Goal: Communication & Community: Share content

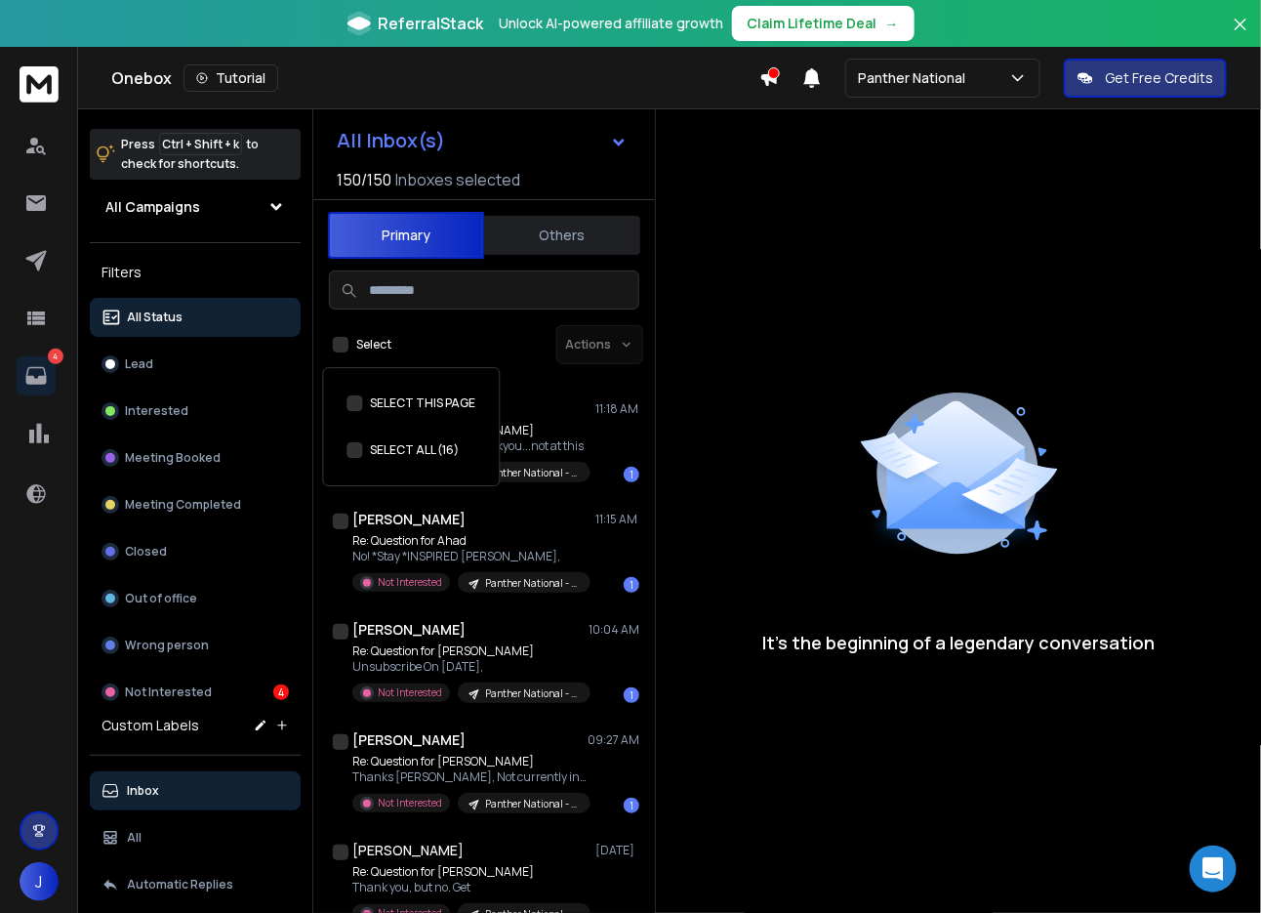
click at [353, 396] on button "SELECT THIS PAGE" at bounding box center [356, 403] width 16 height 16
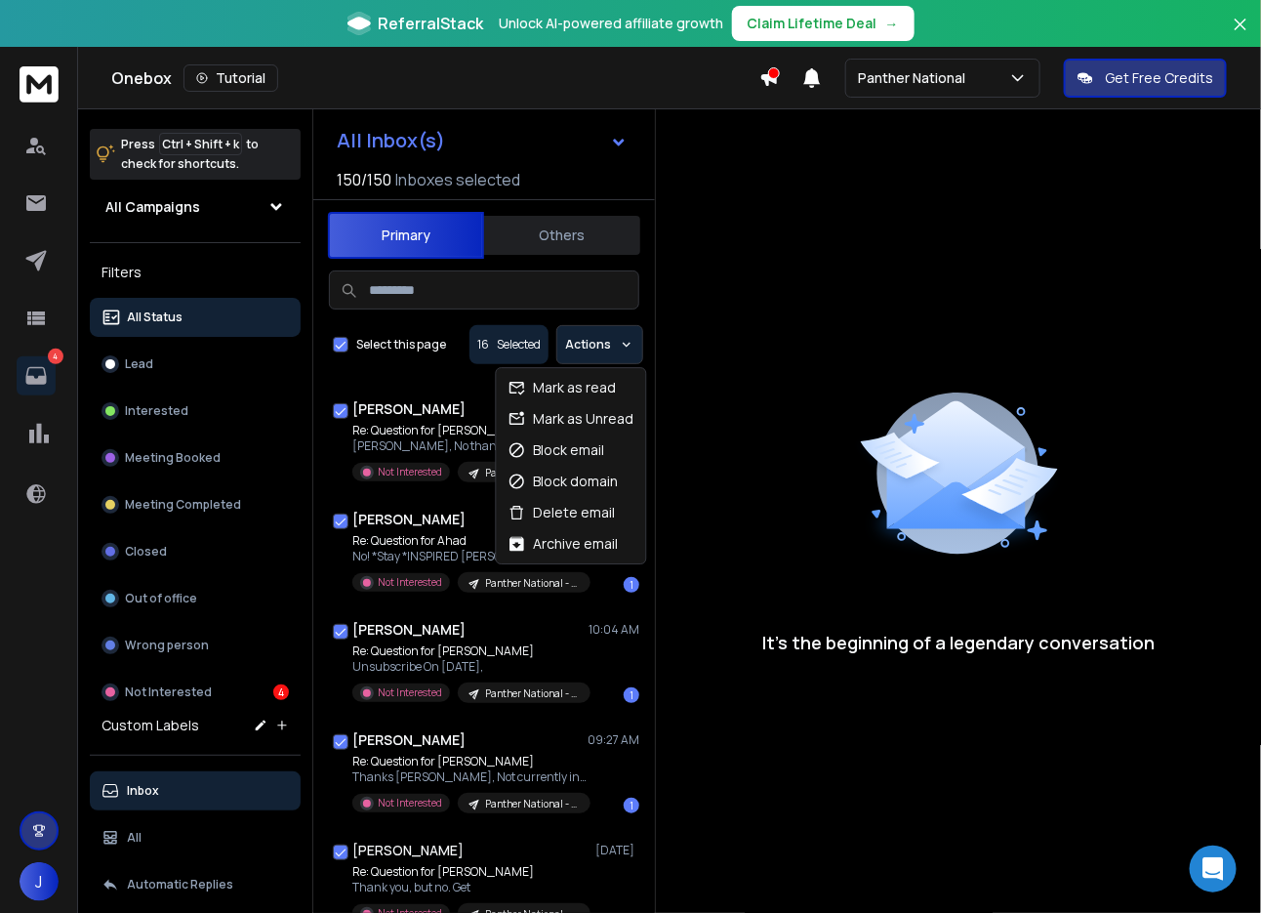
click at [605, 337] on p "Actions" at bounding box center [588, 345] width 46 height 16
click at [569, 452] on div "Block email" at bounding box center [557, 450] width 97 height 20
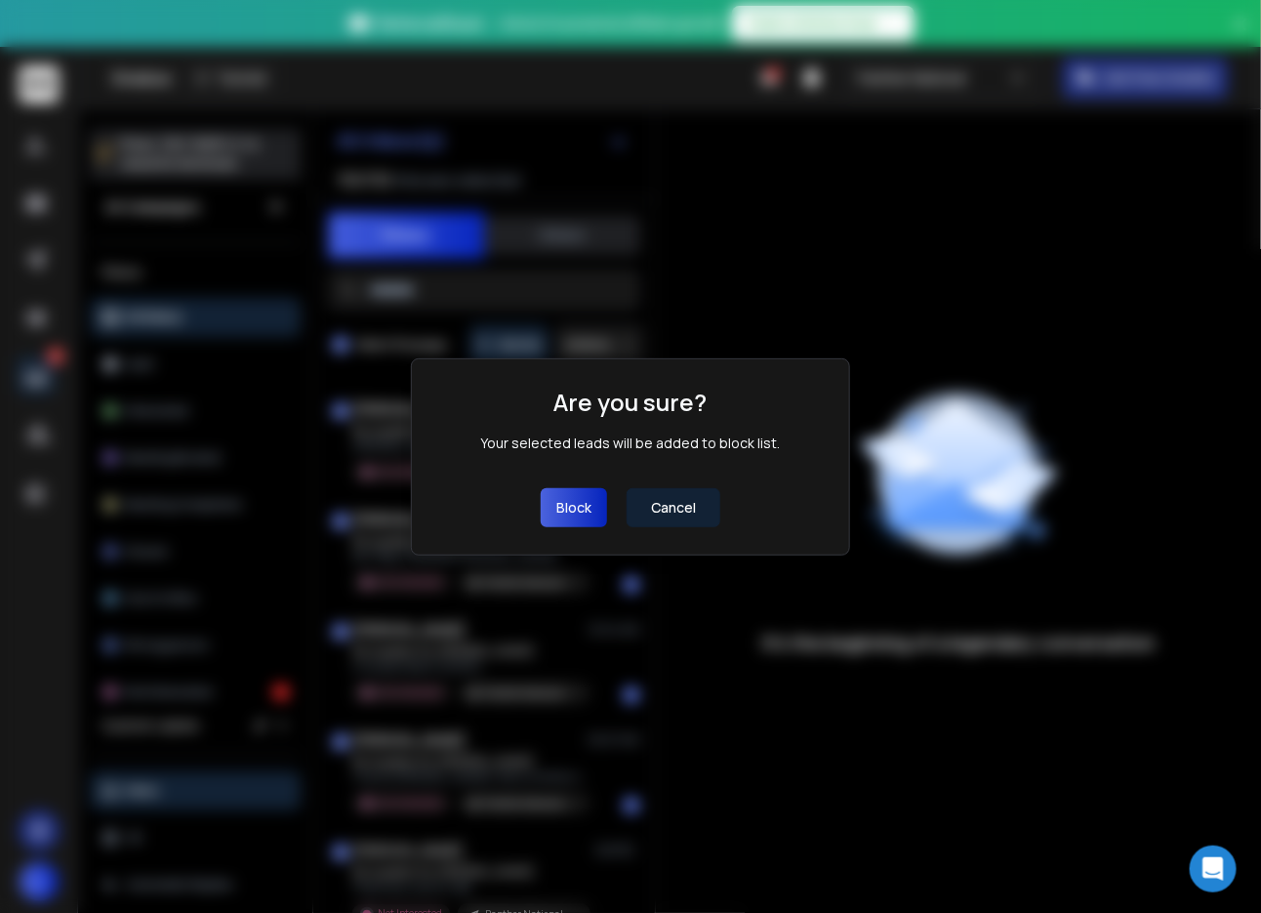
click at [550, 510] on button "Block" at bounding box center [574, 507] width 66 height 39
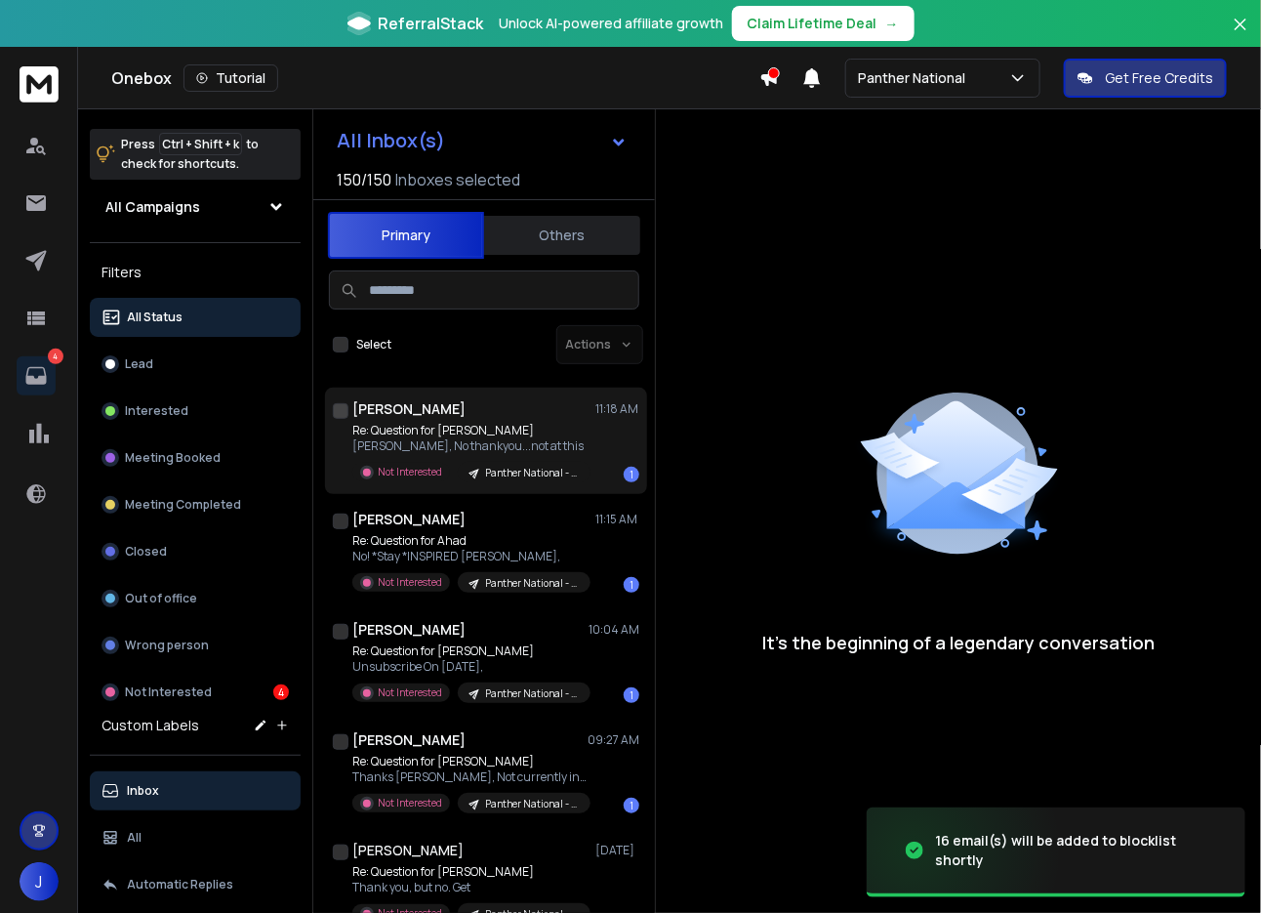
click at [532, 467] on p "Panther National - Main Campaign (CEO +100 Employees US)" at bounding box center [532, 473] width 94 height 15
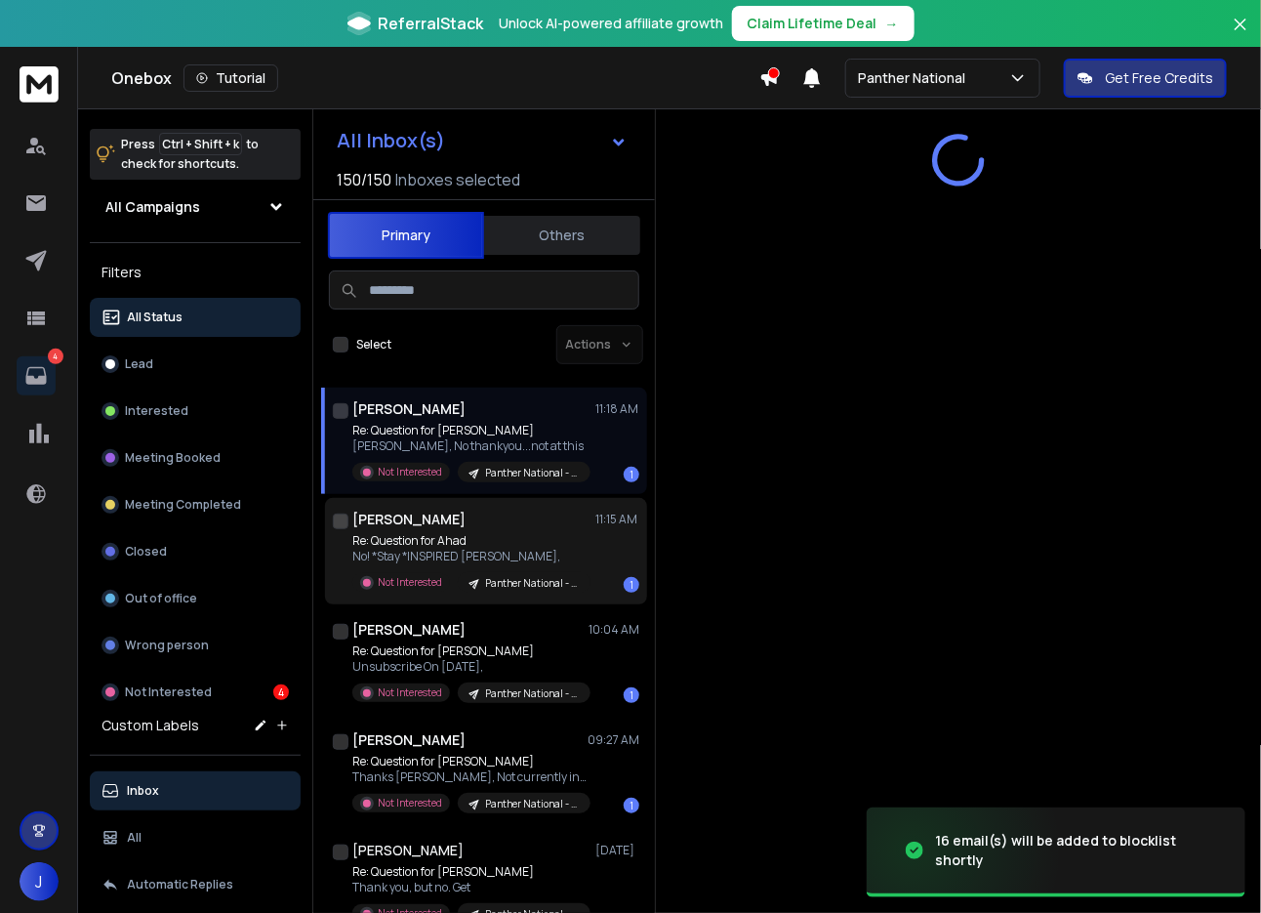
click at [538, 519] on div "[PERSON_NAME] 11:15 AM" at bounding box center [495, 520] width 287 height 20
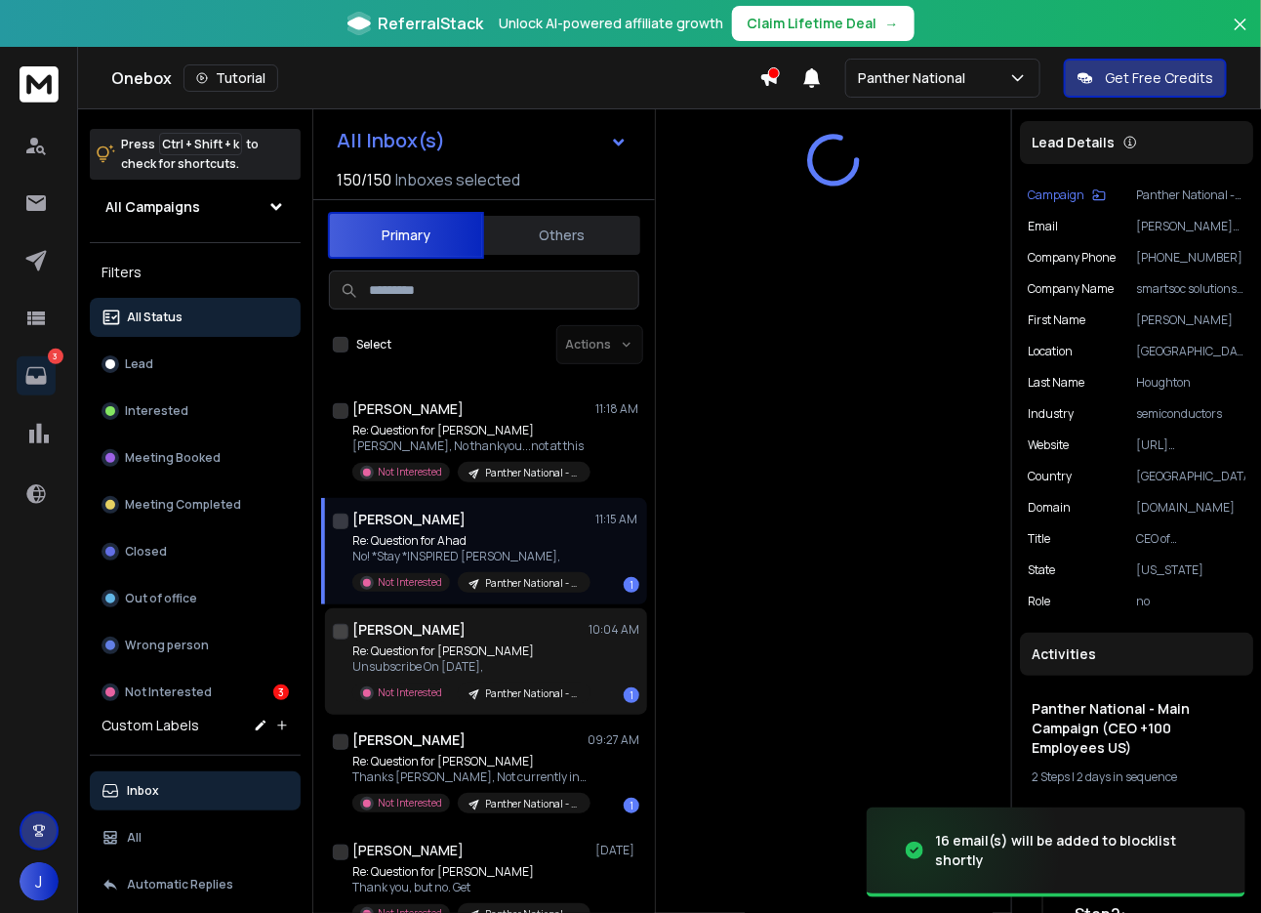
click at [589, 635] on p "10:04 AM" at bounding box center [614, 630] width 51 height 16
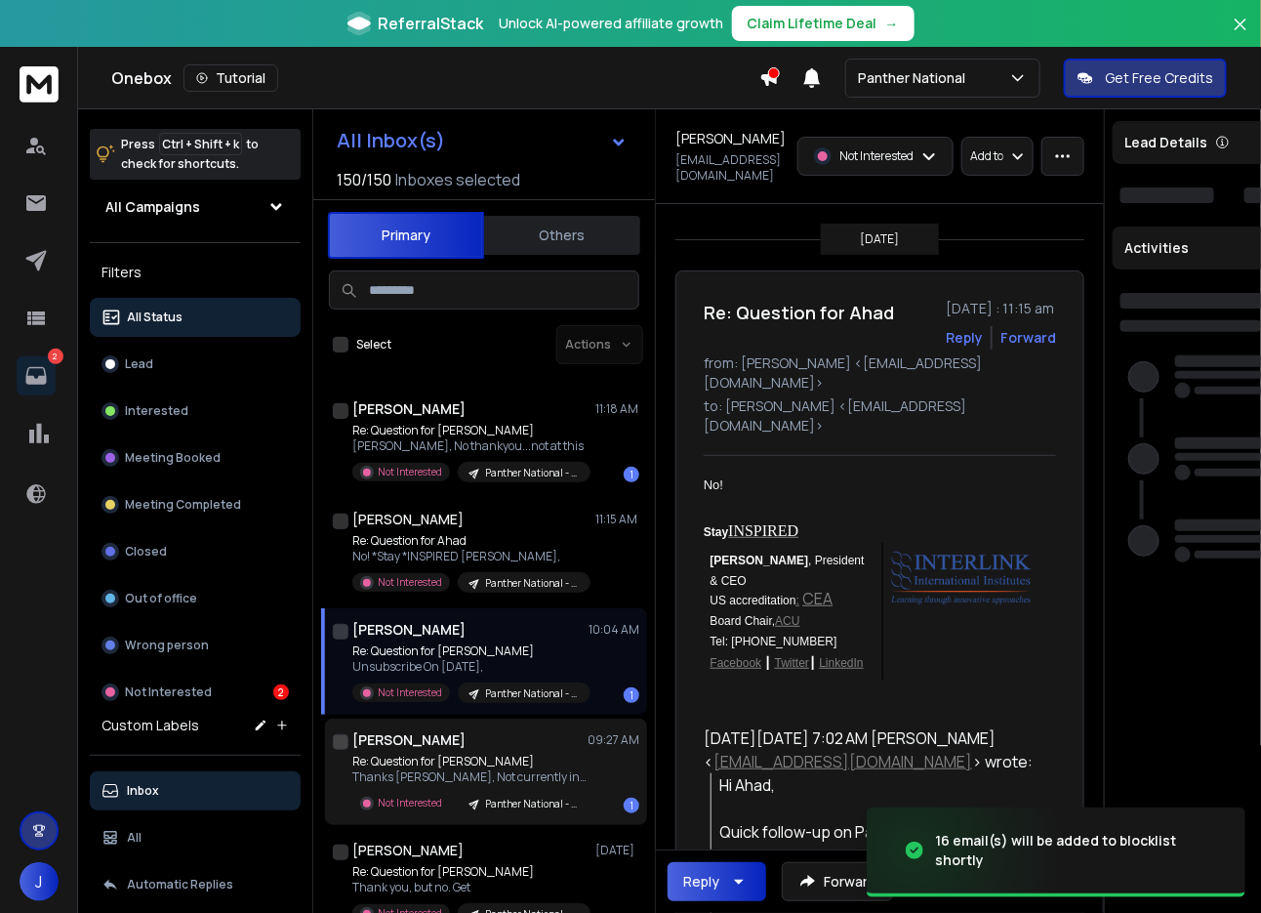
click at [616, 762] on div "Re: Question for [PERSON_NAME] Thanks [PERSON_NAME], Not currently interested. …" at bounding box center [495, 784] width 287 height 60
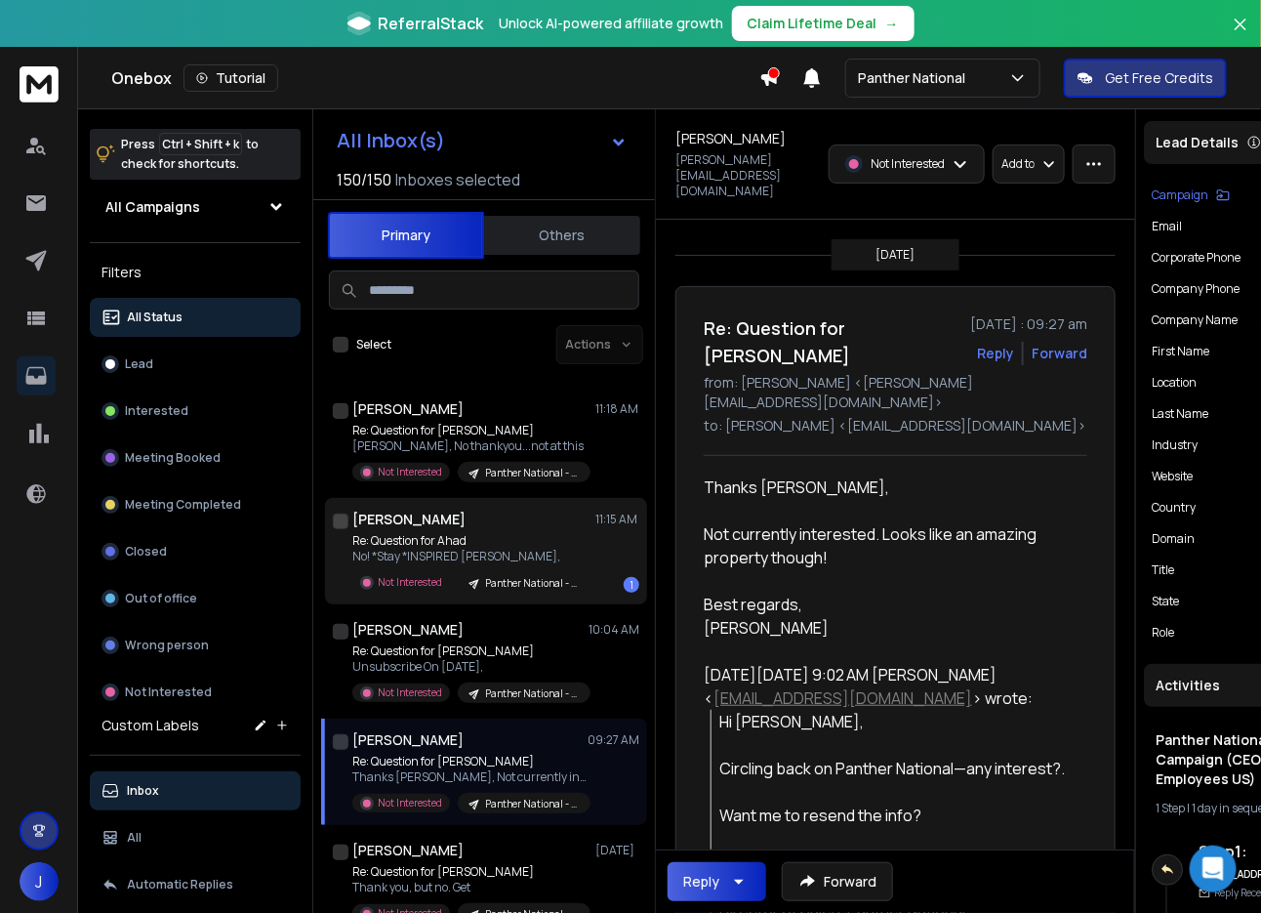
click at [576, 538] on p "Re: Question for Ahad" at bounding box center [469, 541] width 234 height 16
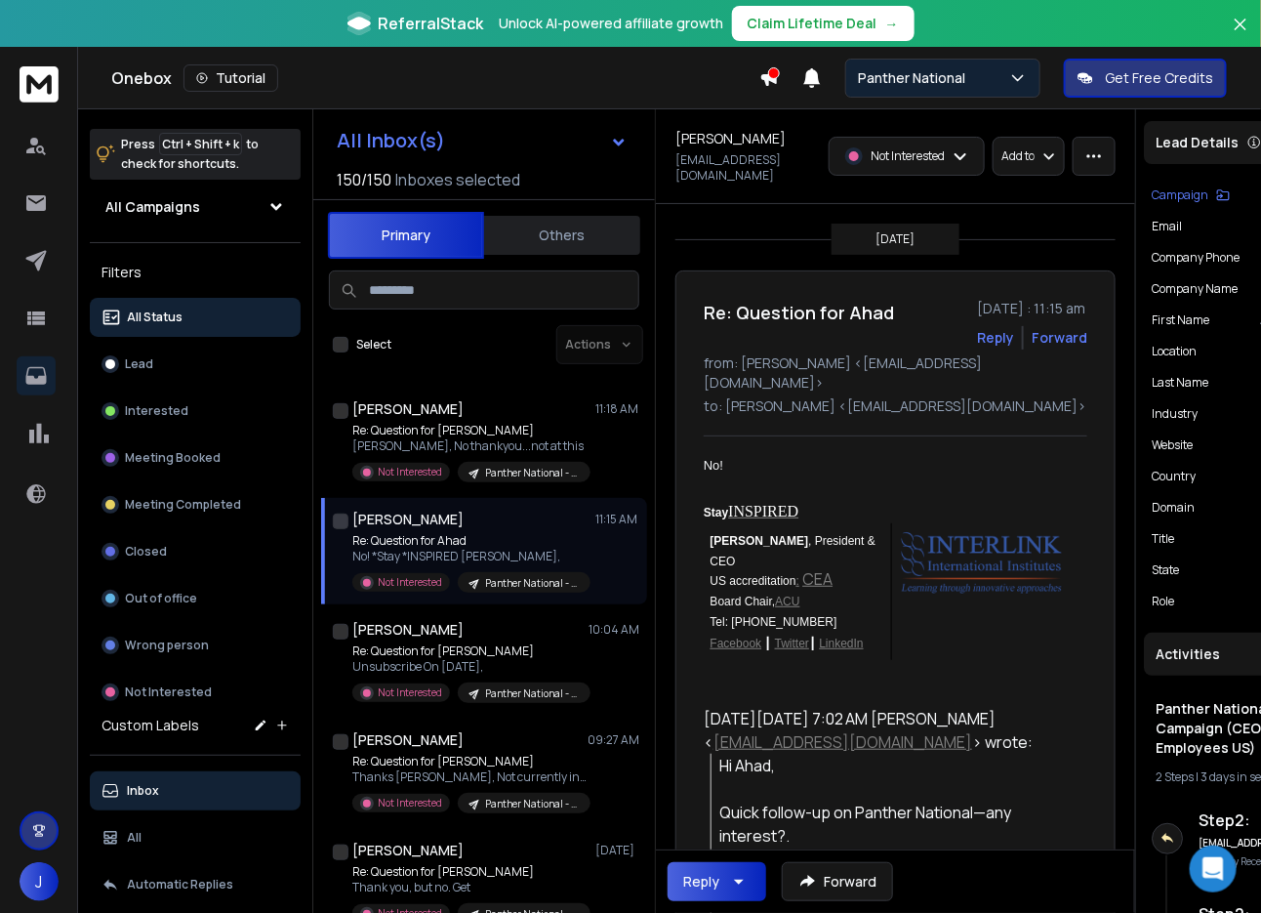
click at [1027, 75] on icon "button" at bounding box center [1018, 78] width 20 height 20
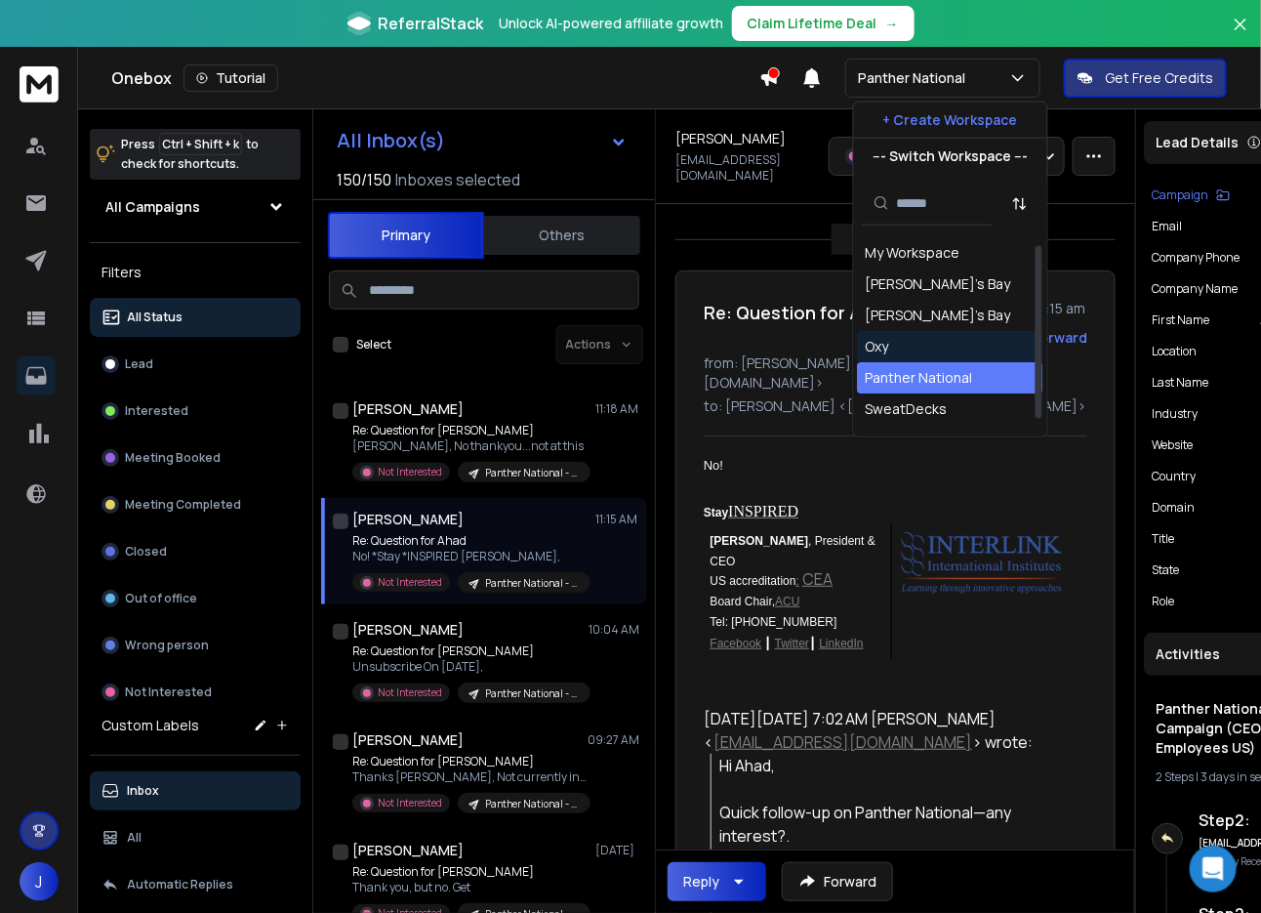
scroll to position [22, 0]
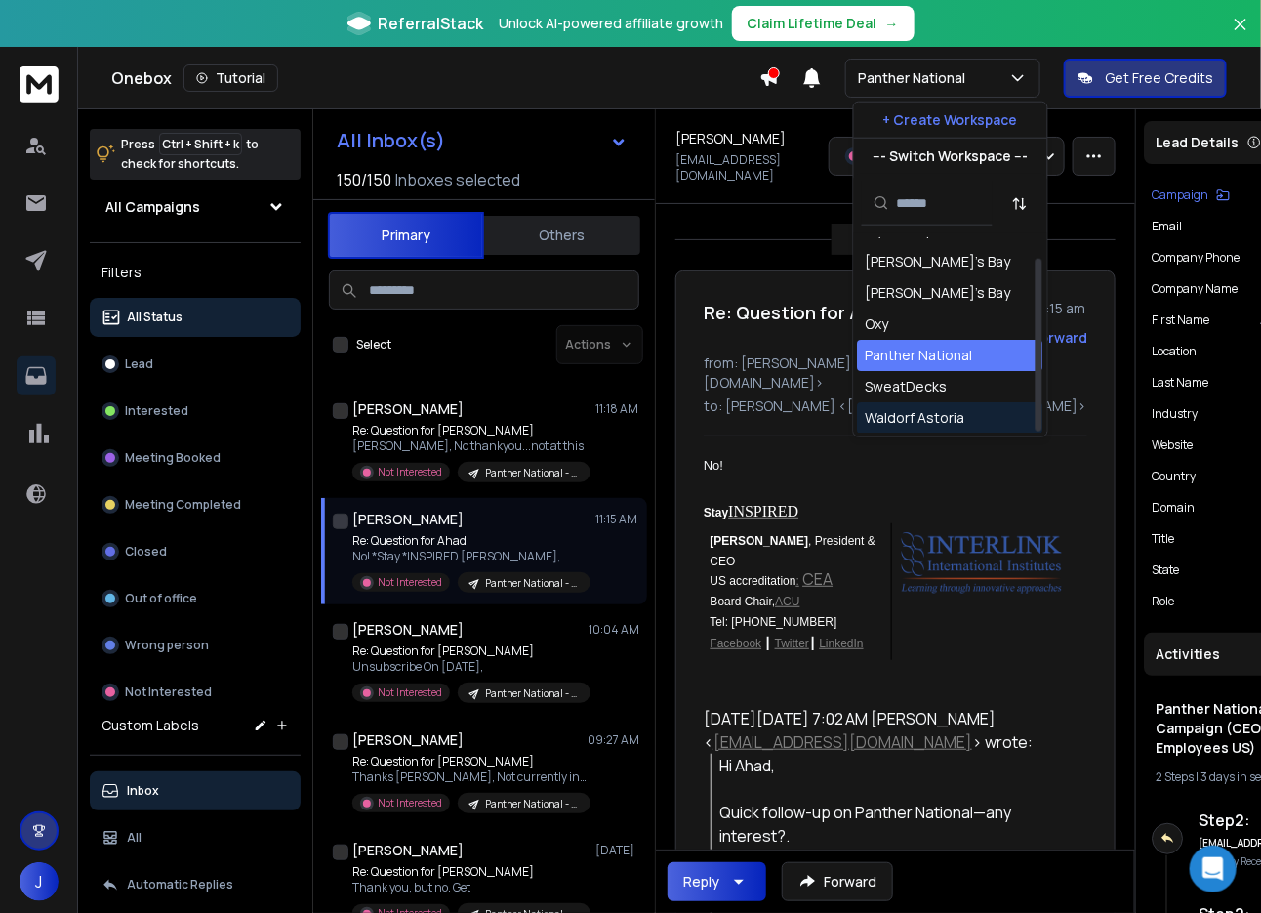
click at [932, 408] on div "Waldorf Astoria" at bounding box center [916, 418] width 100 height 20
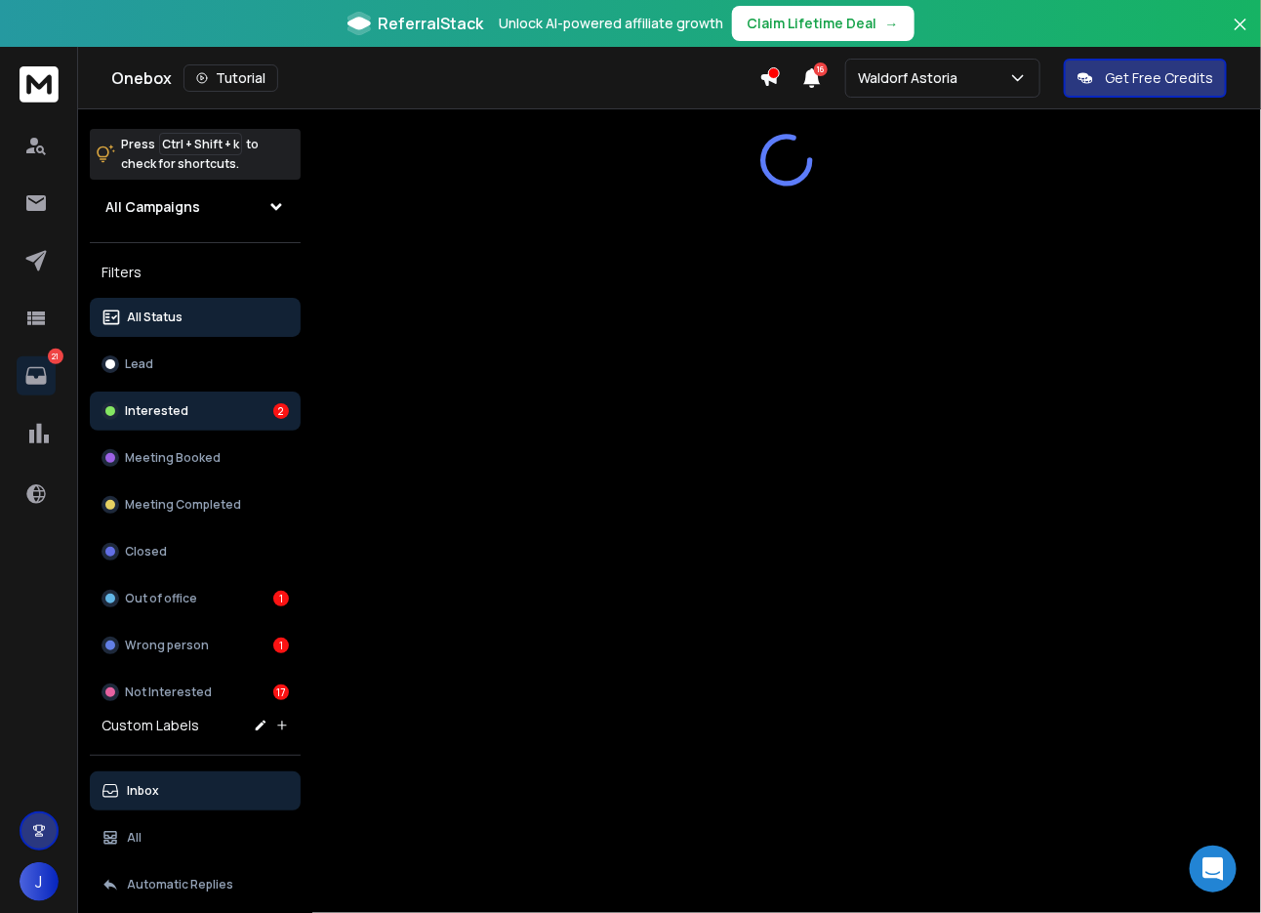
click at [195, 411] on button "Interested 2" at bounding box center [195, 410] width 211 height 39
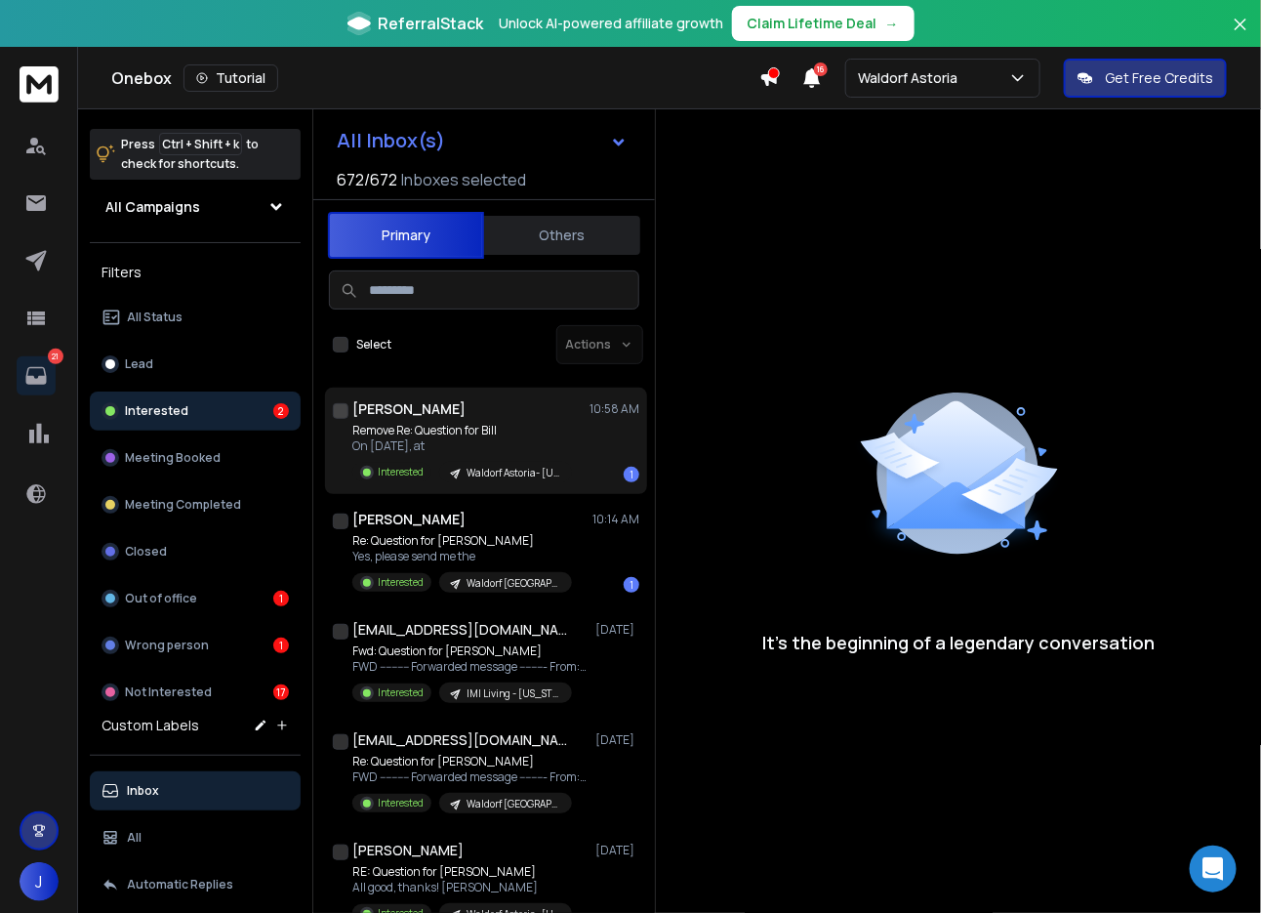
click at [542, 420] on div "Eigner 10:58 AM Remove Re: Question for Bill On Oct 9, 2025, at Interested Wald…" at bounding box center [495, 440] width 287 height 83
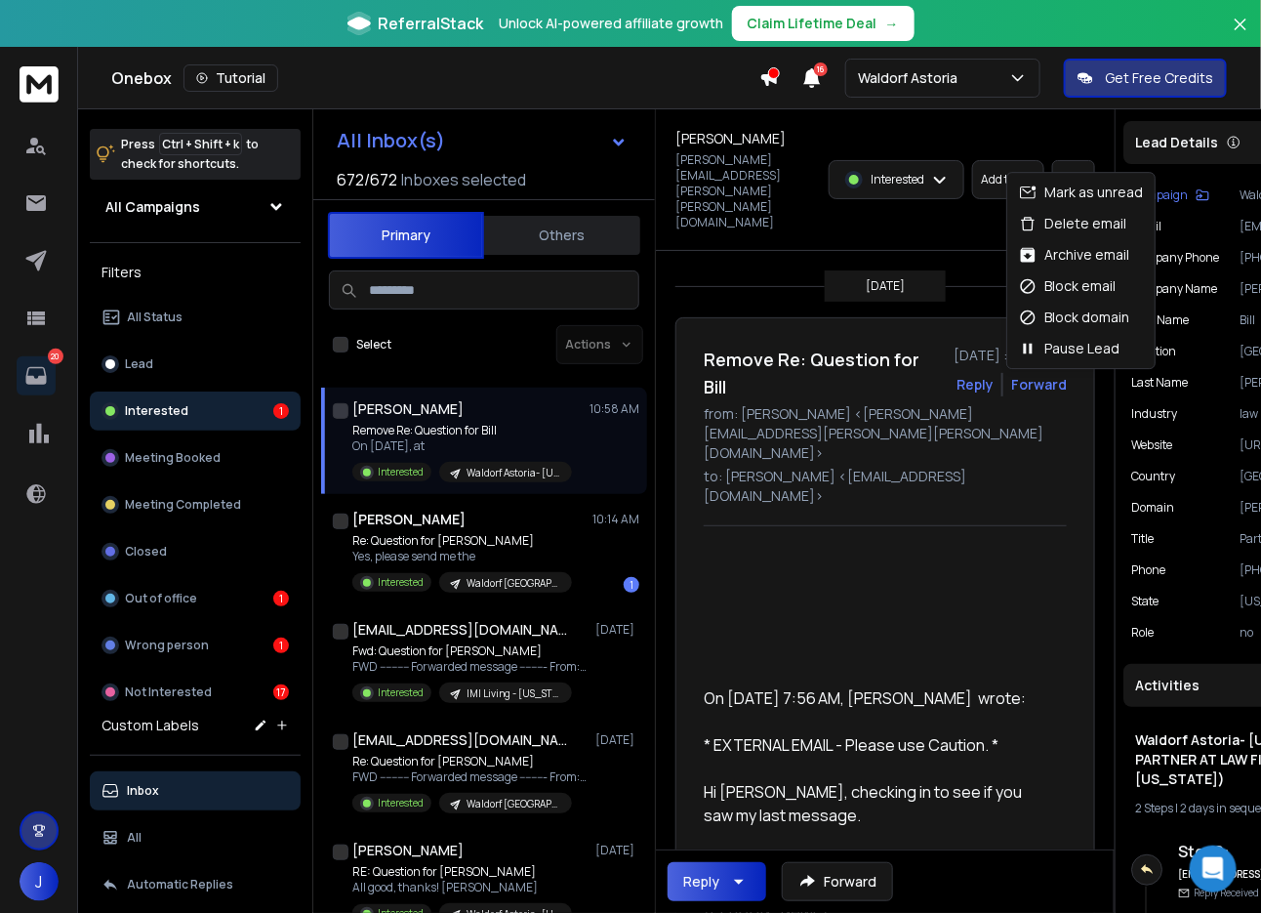
click at [1082, 178] on icon "button" at bounding box center [1074, 179] width 15 height 3
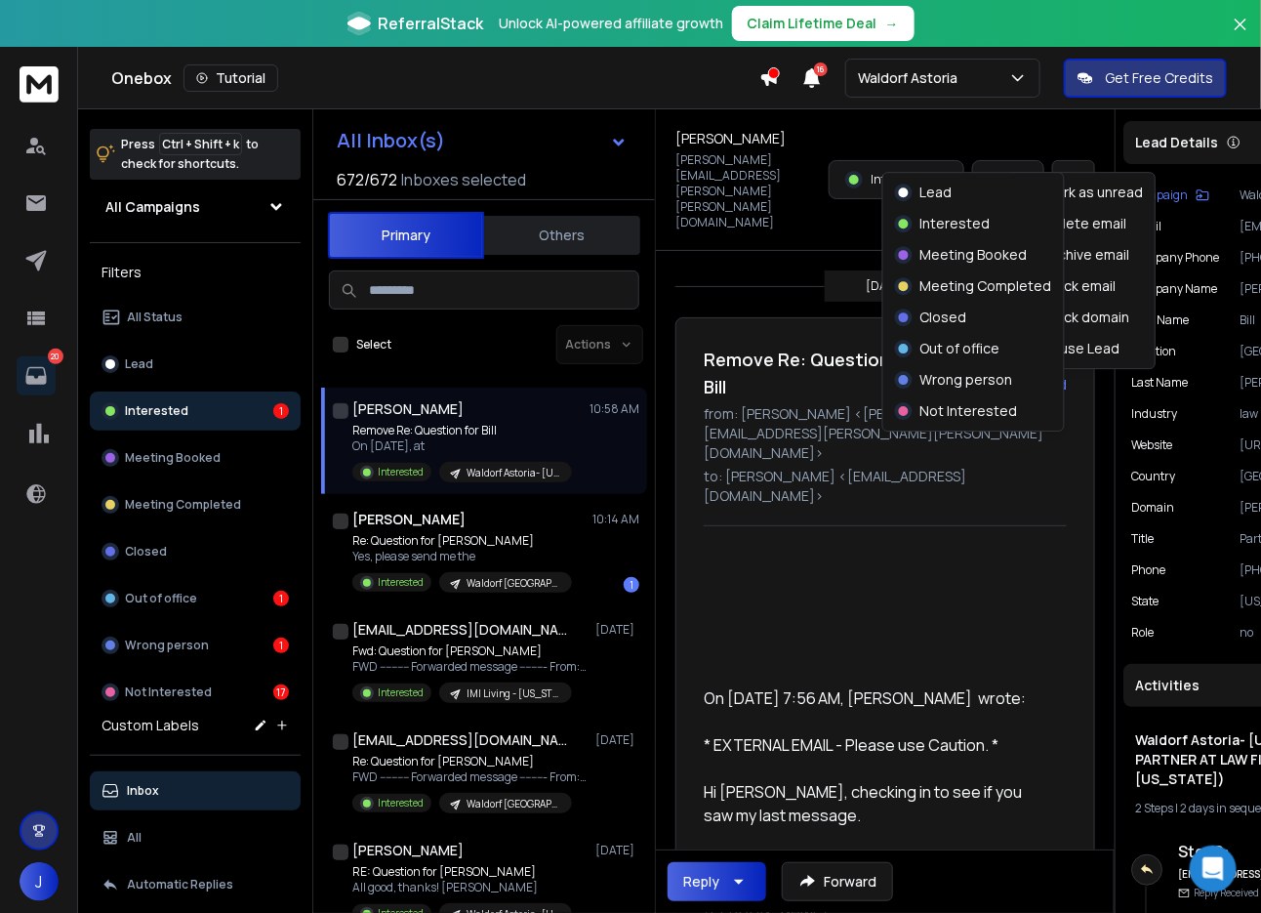
click at [964, 161] on div "Interested" at bounding box center [897, 179] width 134 height 37
click at [943, 412] on p "Not Interested" at bounding box center [970, 411] width 98 height 20
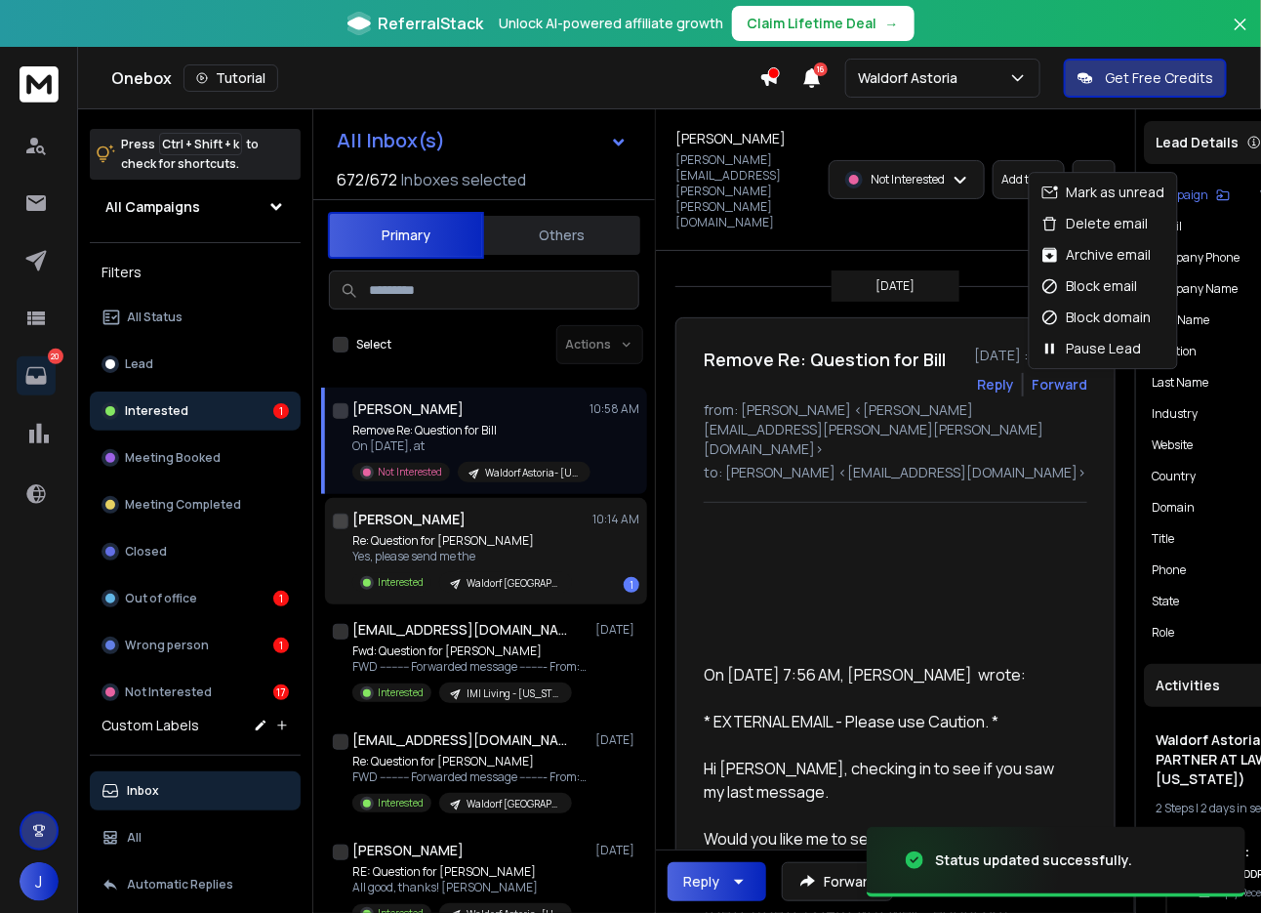
click at [534, 549] on p "Yes, please send me the" at bounding box center [462, 557] width 220 height 16
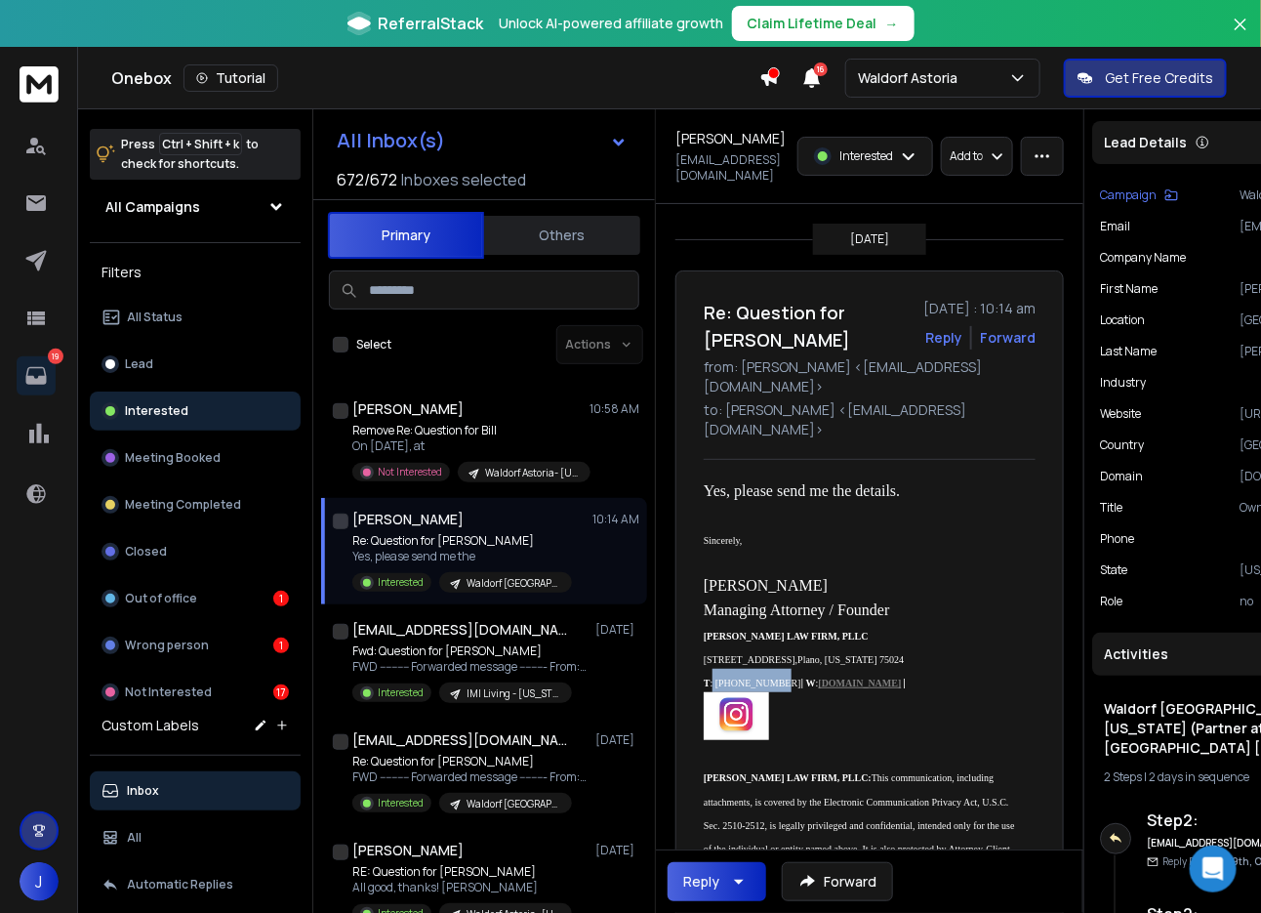
drag, startPoint x: 776, startPoint y: 645, endPoint x: 714, endPoint y: 633, distance: 63.8
click at [713, 678] on font "T : 972-665-9793" at bounding box center [753, 683] width 98 height 11
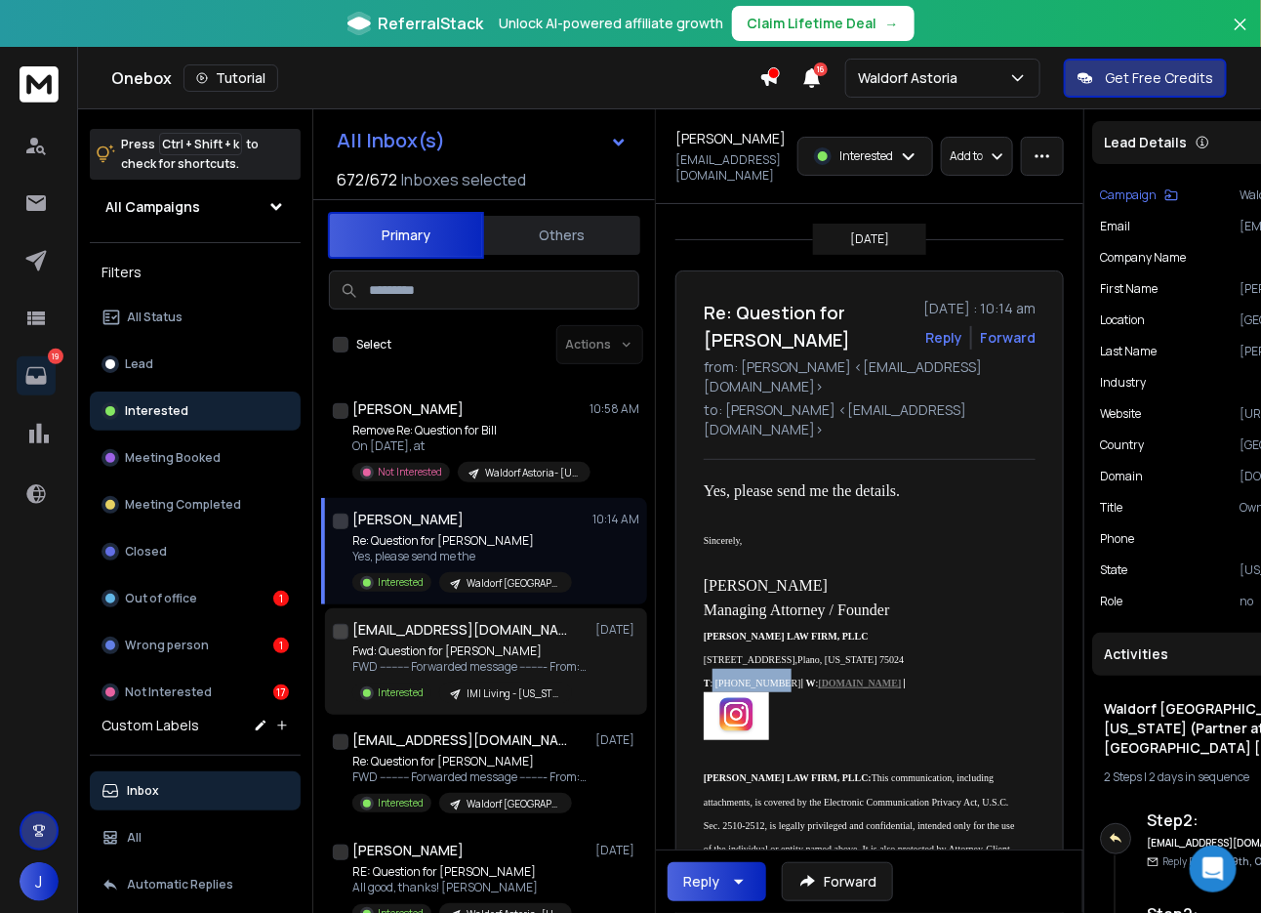
copy font "972-665-9793"
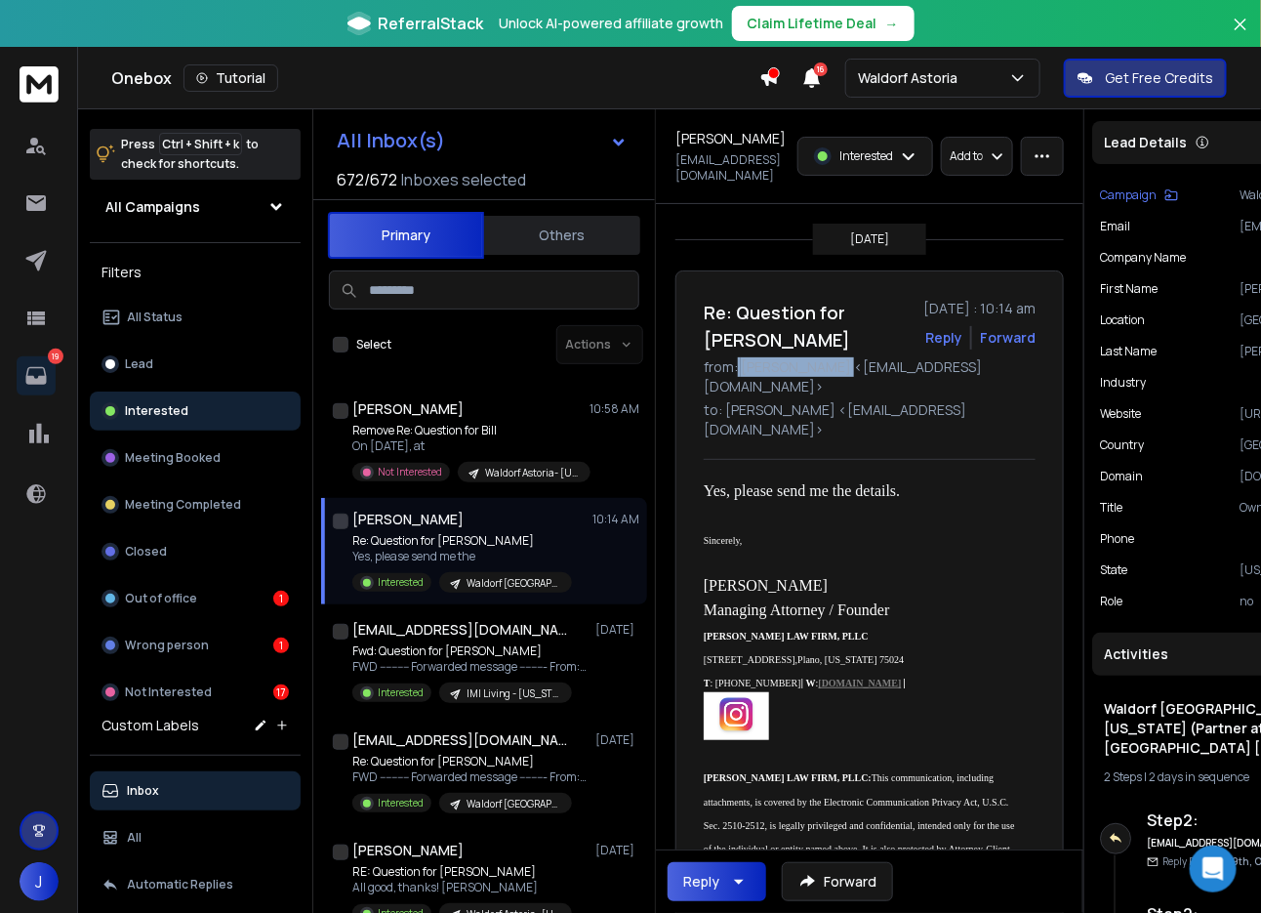
drag, startPoint x: 738, startPoint y: 347, endPoint x: 826, endPoint y: 350, distance: 87.9
click at [826, 357] on p "from: Liset Lefebvre <llefebvre@lefelegal.com>" at bounding box center [870, 376] width 332 height 39
copy p "Liset Lefebvre"
click at [1036, 328] on div "Forward" at bounding box center [1008, 338] width 56 height 20
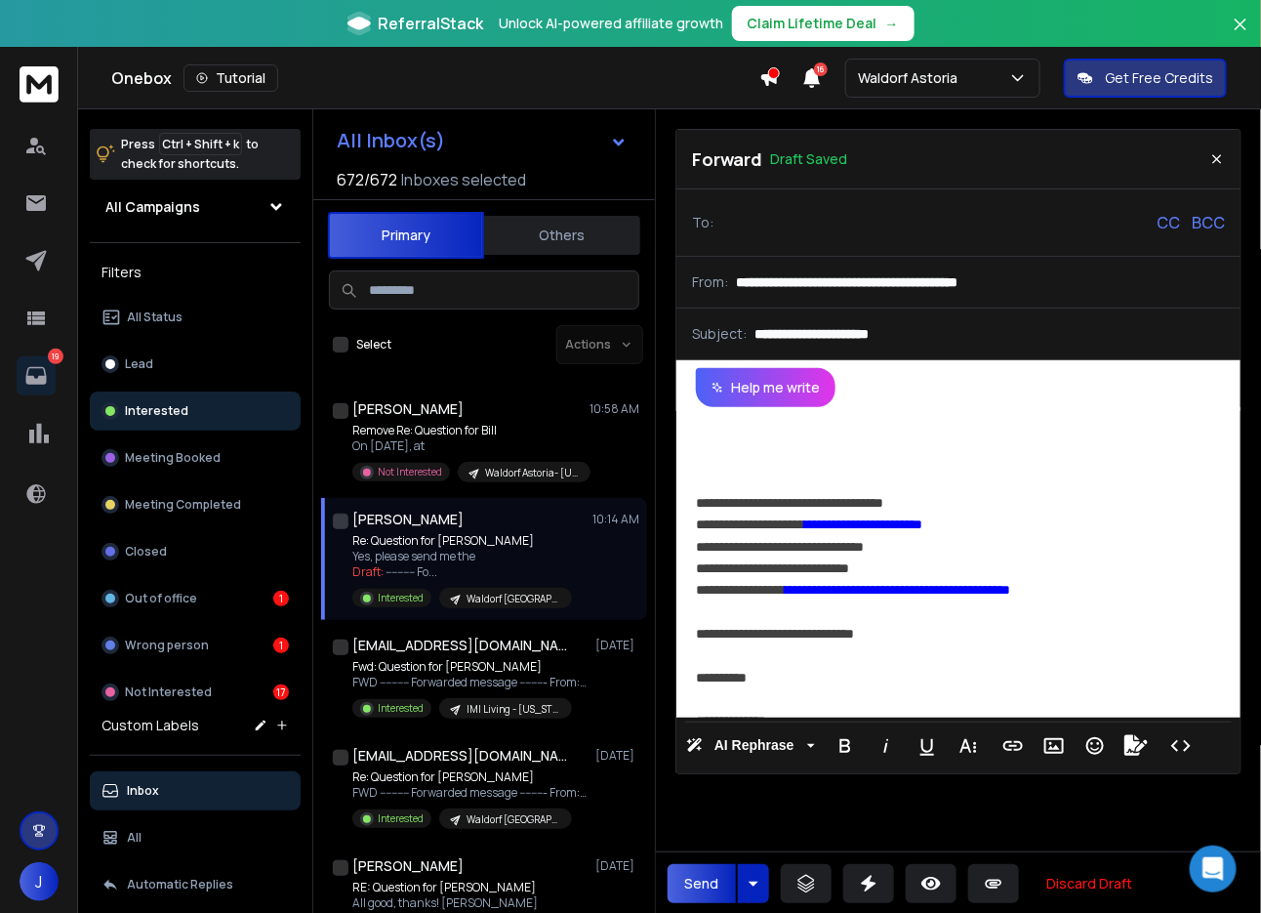
click at [771, 230] on input at bounding box center [789, 222] width 137 height 35
paste input "**********"
type input "**********"
click at [1158, 223] on div "**********" at bounding box center [959, 222] width 564 height 66
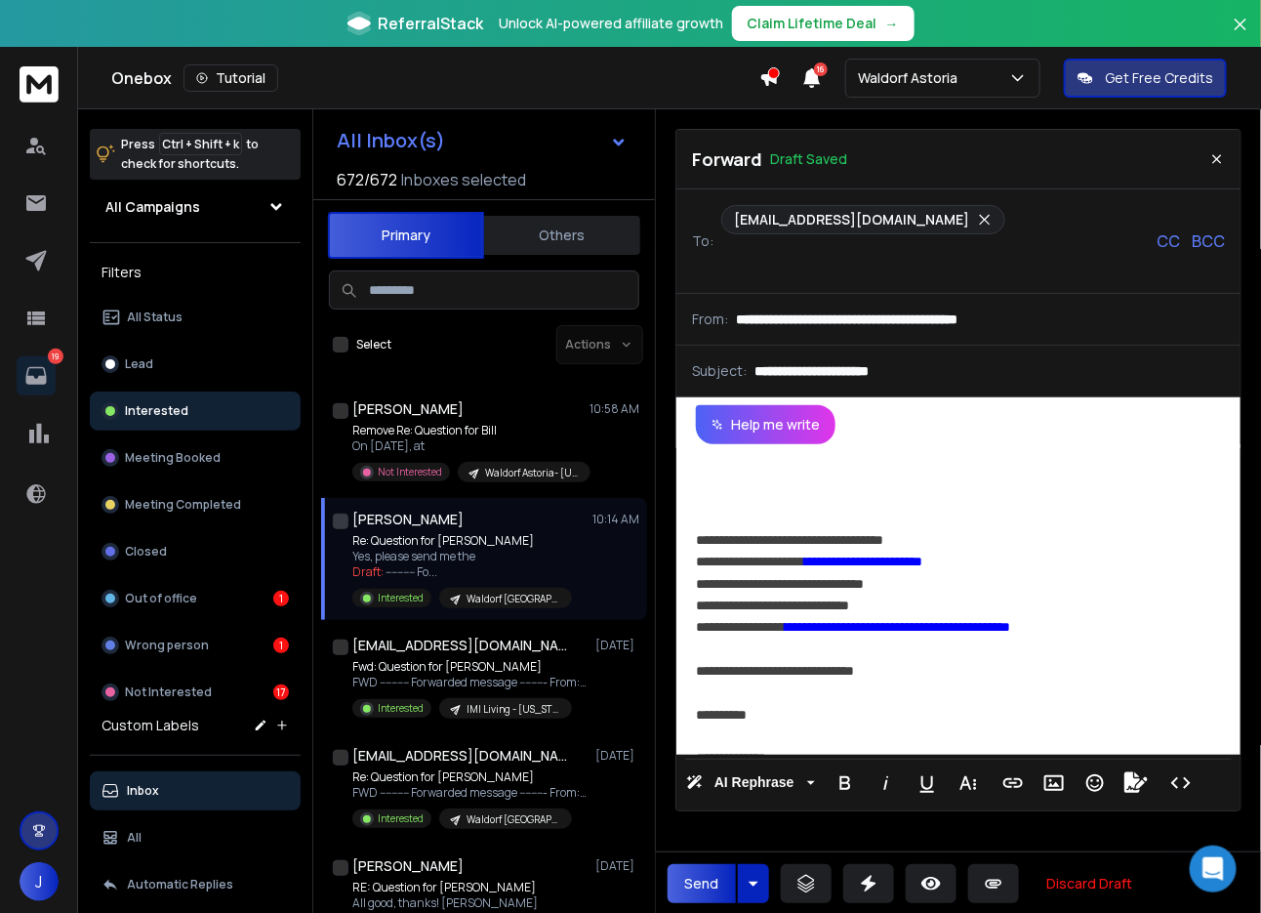
scroll to position [0, 0]
click at [1165, 242] on p "CC" at bounding box center [1168, 240] width 23 height 23
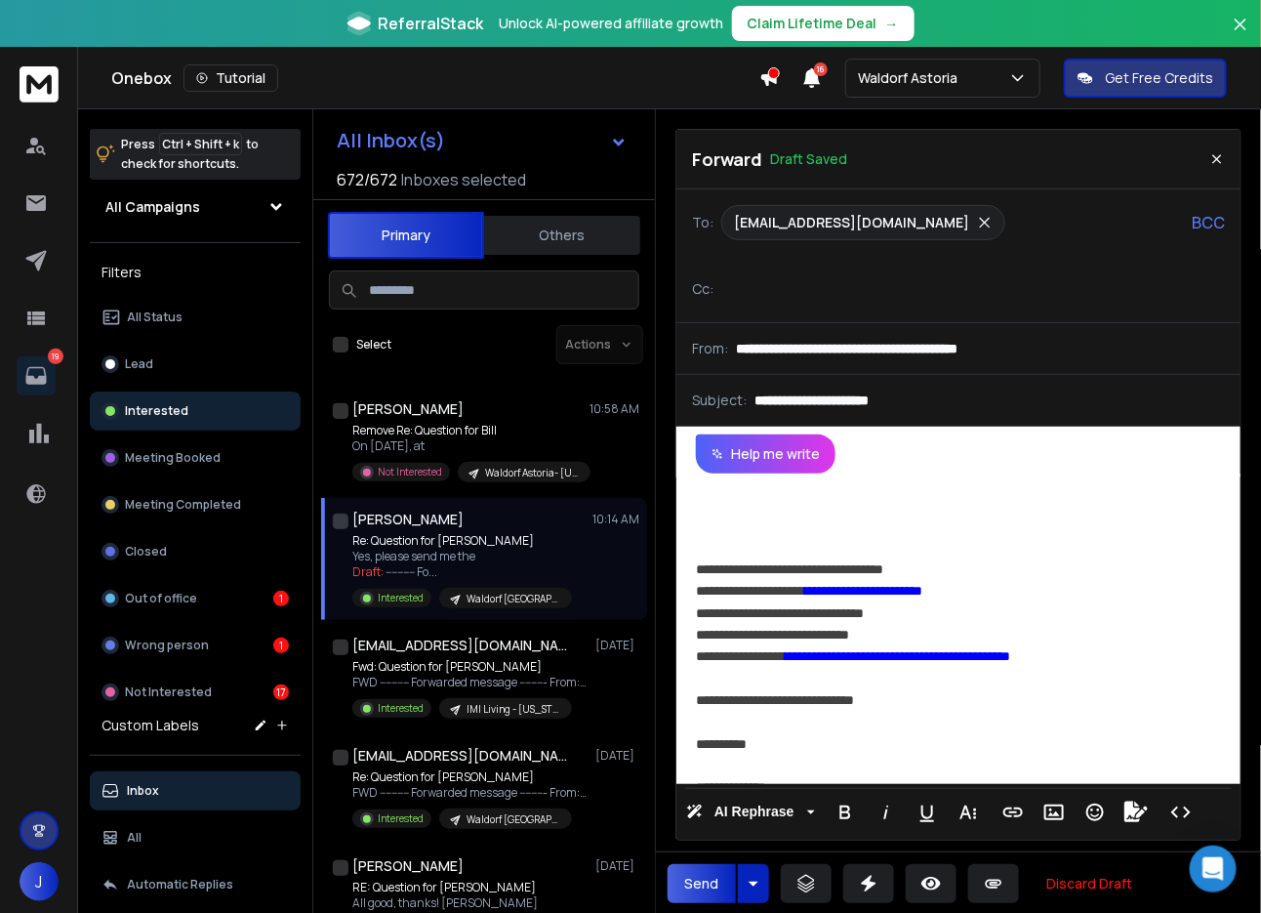
type input "**********"
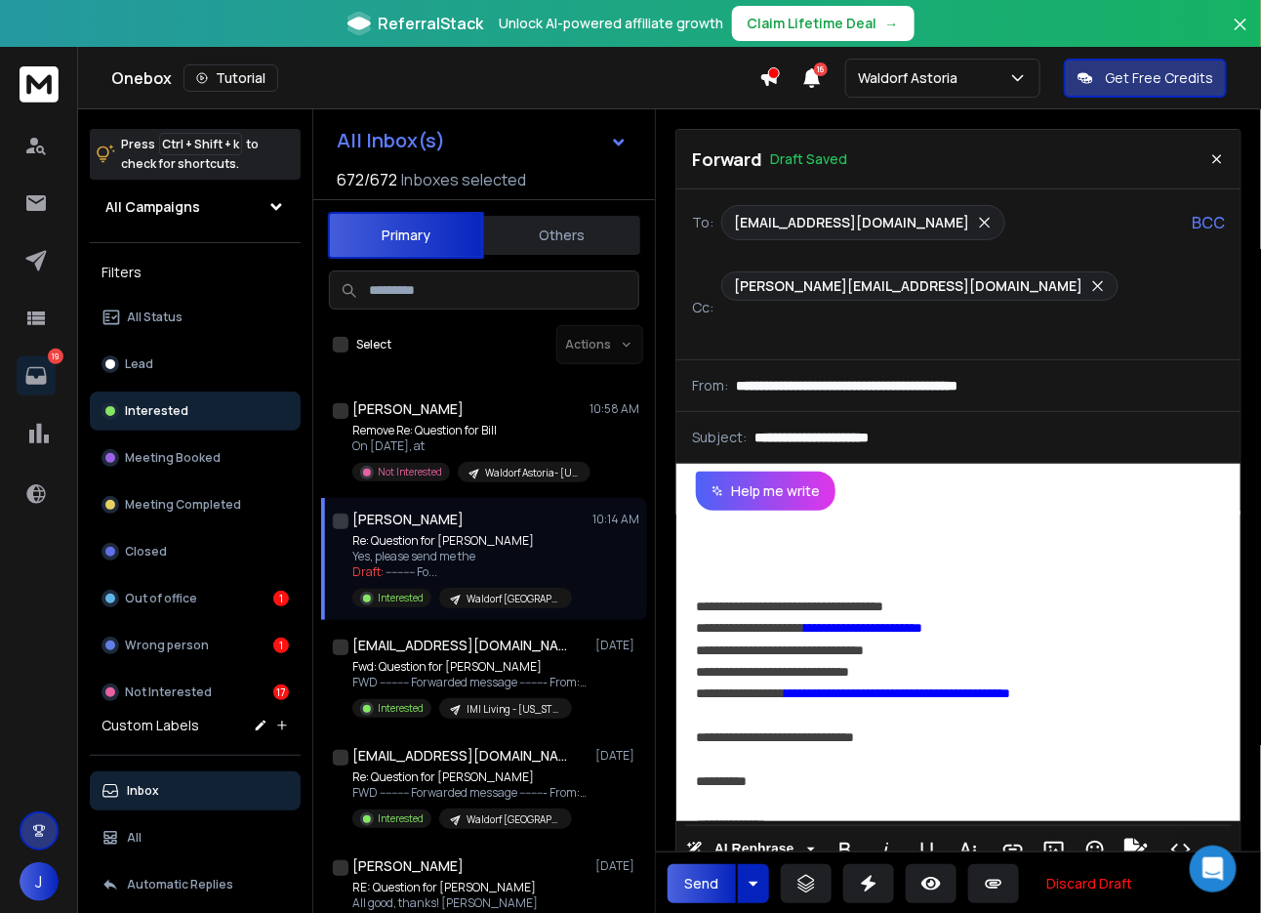
click at [858, 337] on input at bounding box center [789, 326] width 137 height 35
paste input "**********"
type input "**********"
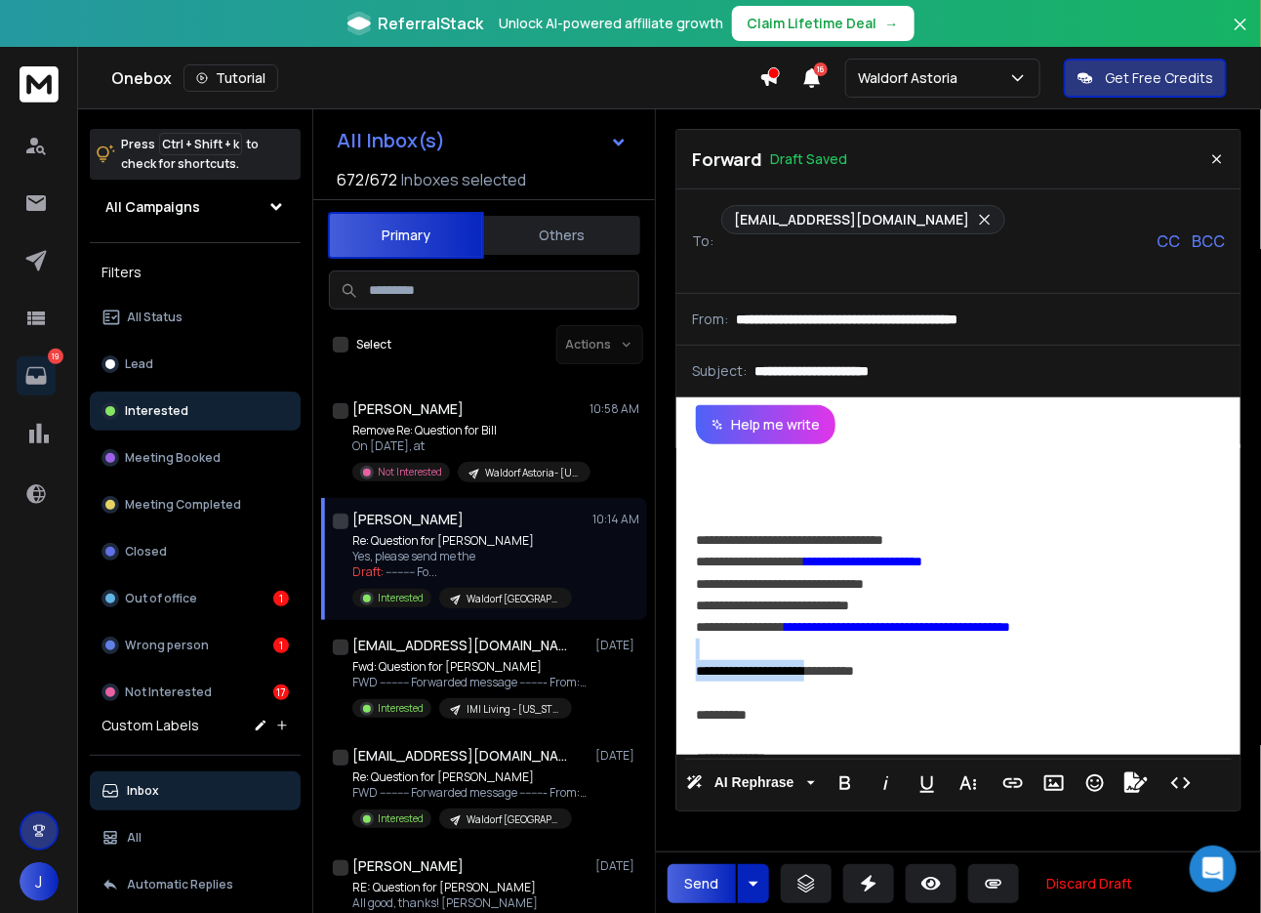
drag, startPoint x: 833, startPoint y: 666, endPoint x: 920, endPoint y: 647, distance: 88.8
click at [925, 657] on div "**********" at bounding box center [956, 599] width 559 height 310
copy link "**********"
drag, startPoint x: 832, startPoint y: 559, endPoint x: 978, endPoint y: 564, distance: 146.5
click at [923, 564] on link "**********" at bounding box center [863, 562] width 118 height 14
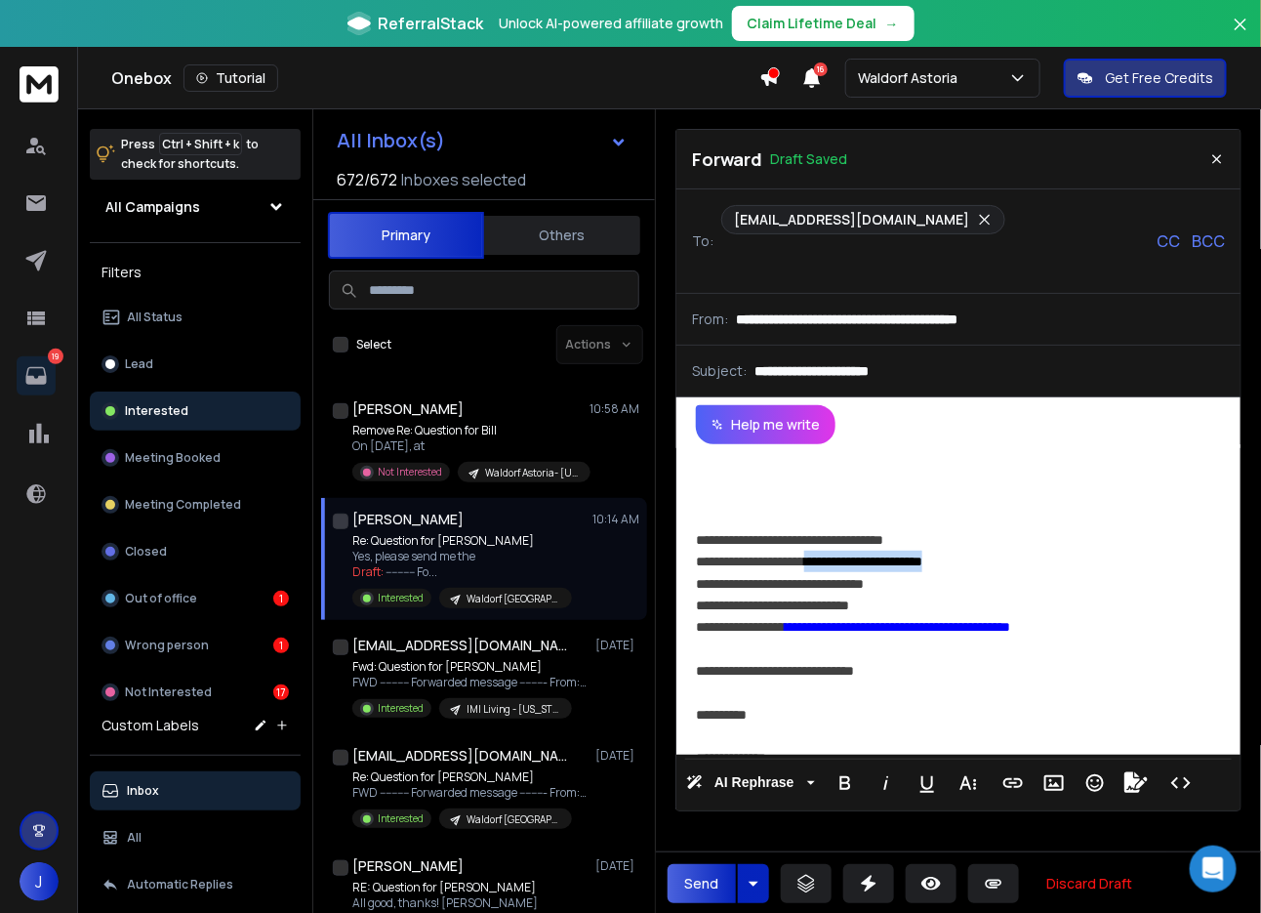
click at [752, 500] on div at bounding box center [956, 495] width 520 height 21
click at [714, 461] on div "**********" at bounding box center [956, 599] width 559 height 310
click at [699, 879] on button "Send" at bounding box center [702, 883] width 68 height 39
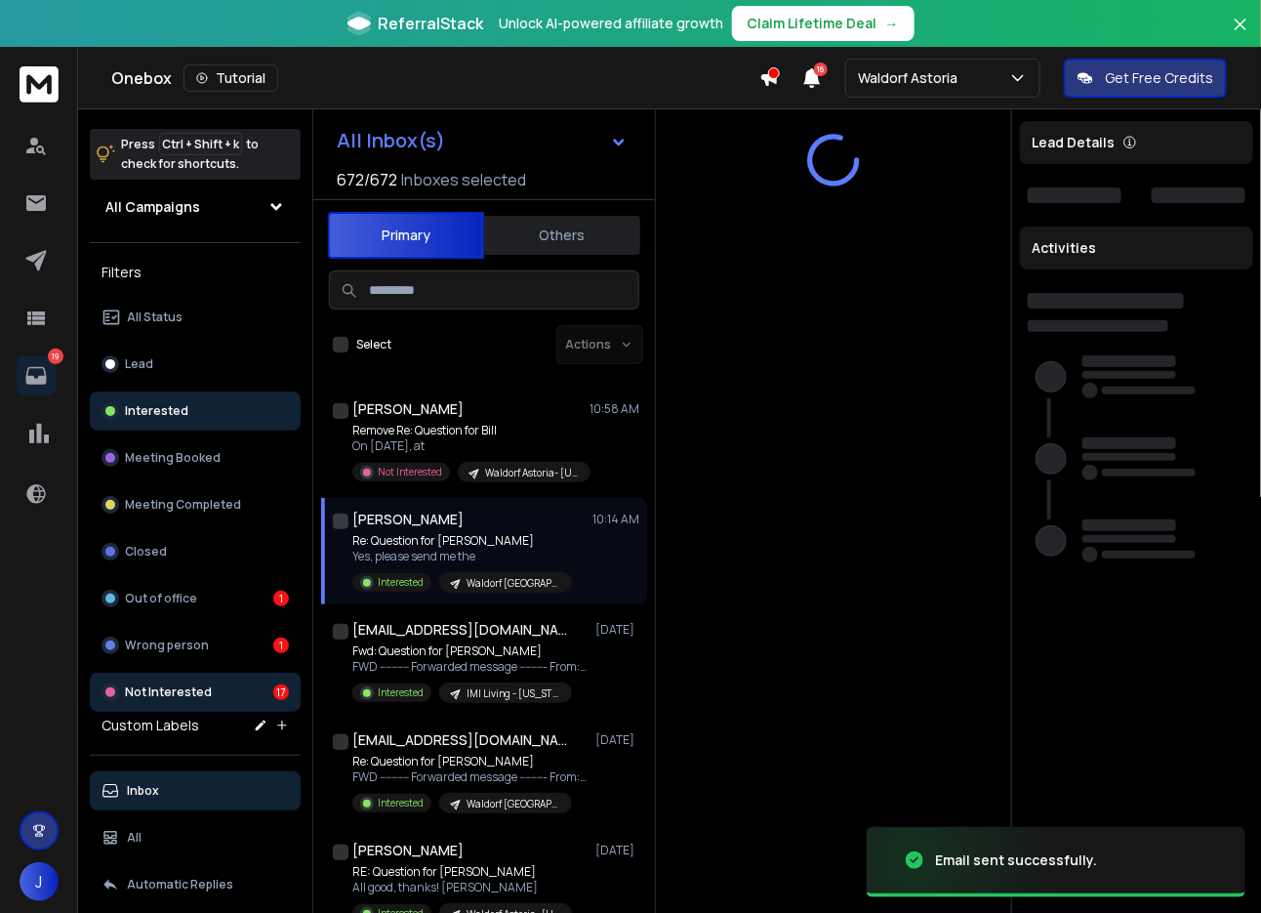
click at [201, 689] on p "Not Interested" at bounding box center [168, 692] width 87 height 16
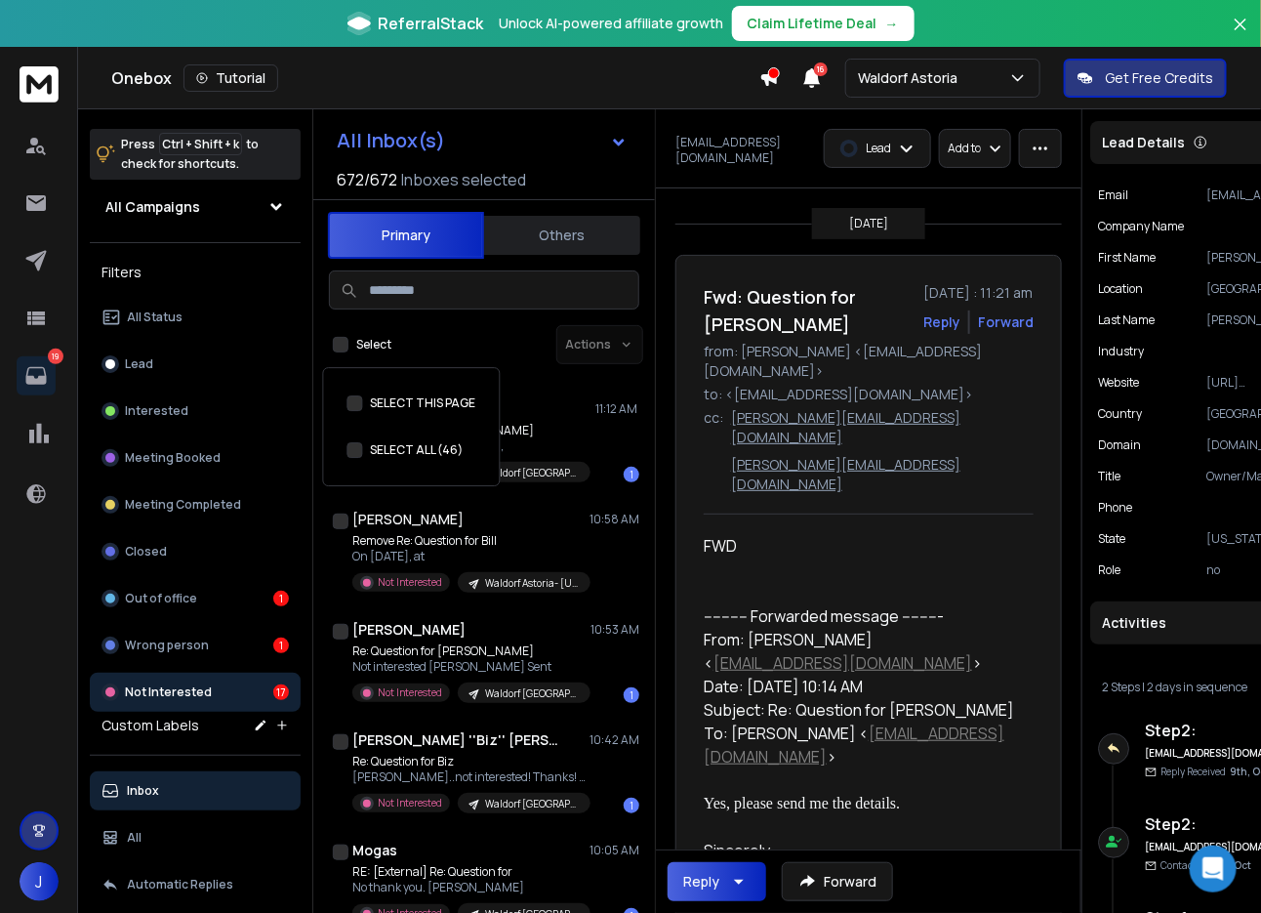
click at [353, 403] on button "SELECT THIS PAGE" at bounding box center [356, 403] width 16 height 16
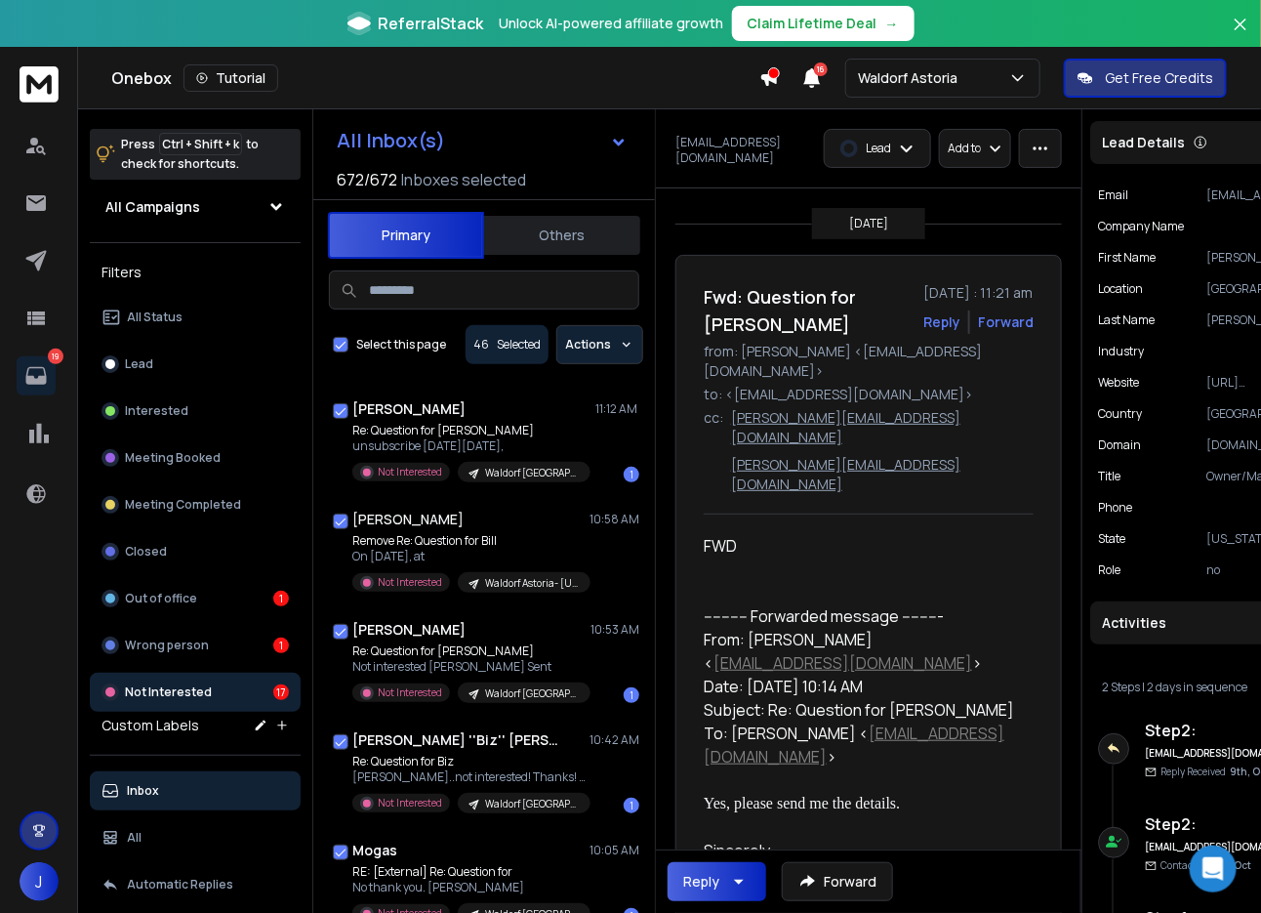
click at [611, 344] on button "Actions" at bounding box center [599, 344] width 87 height 39
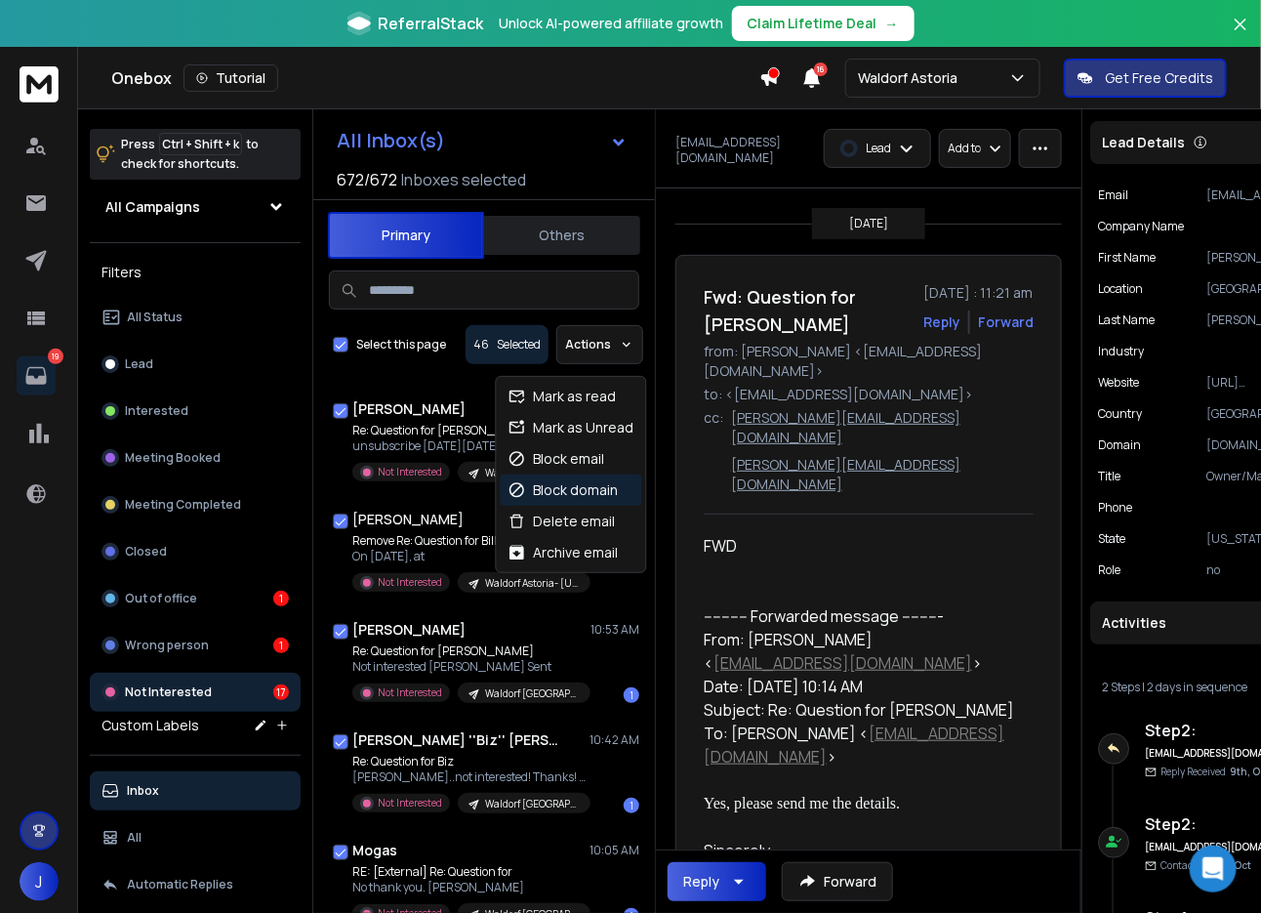
click at [562, 485] on div "Block domain" at bounding box center [564, 490] width 110 height 20
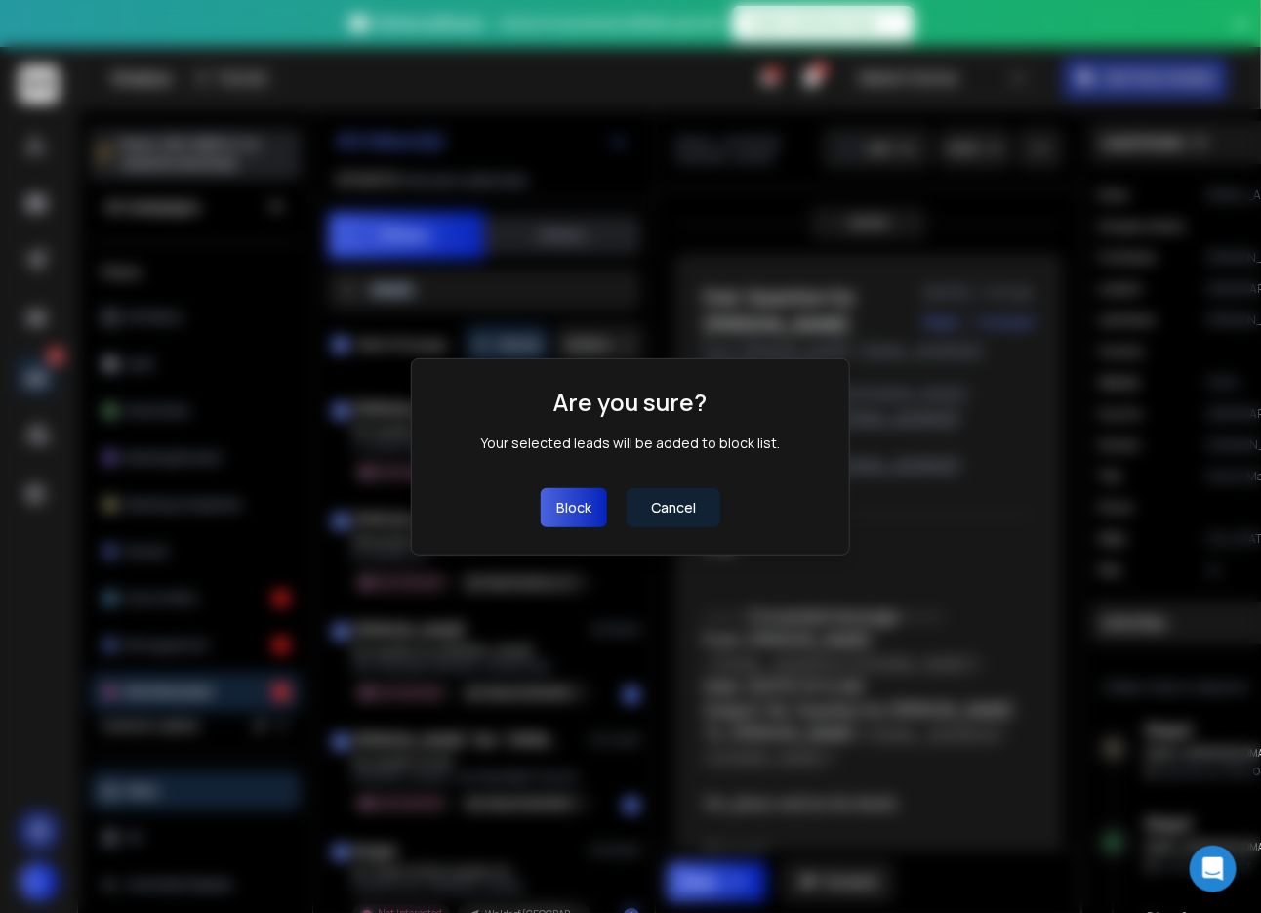
click at [566, 493] on button "Block" at bounding box center [574, 507] width 66 height 39
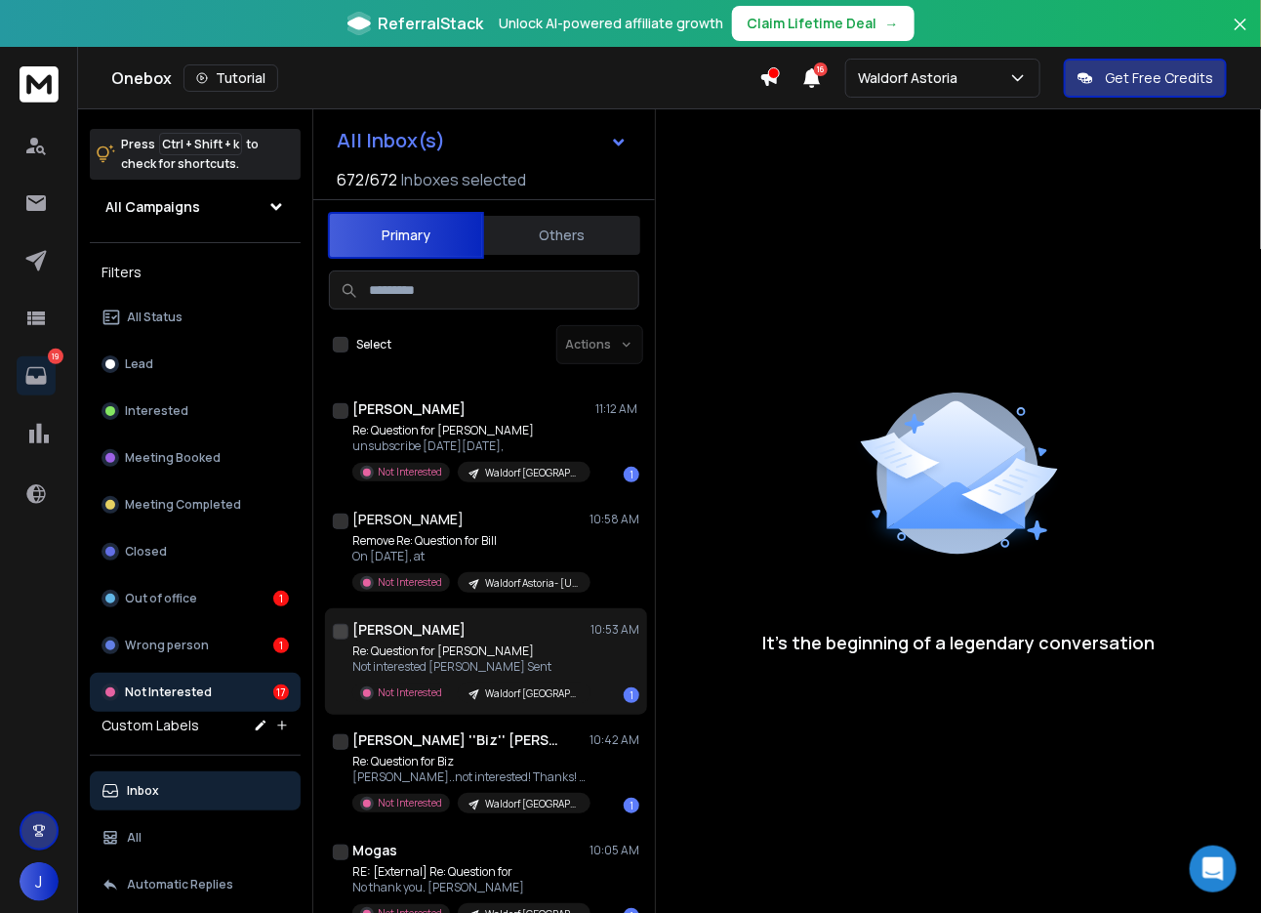
drag, startPoint x: 454, startPoint y: 446, endPoint x: 525, endPoint y: 651, distance: 217.1
click at [454, 447] on p "unsubscribe On Thu, Oct 9," at bounding box center [469, 446] width 234 height 16
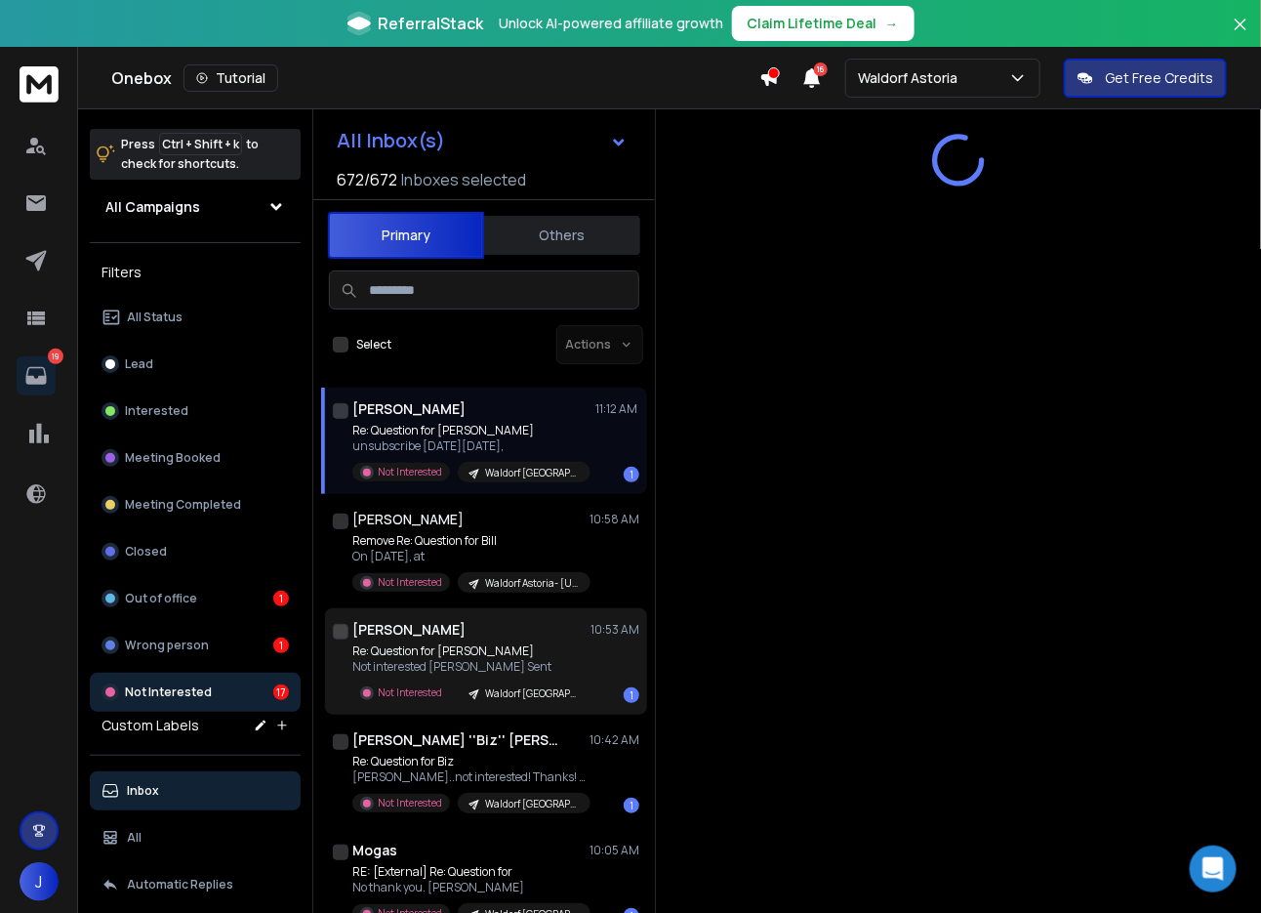
click at [532, 699] on p "Waldorf Astoria - California ( CEO +100 Employees CALIFORNIA)" at bounding box center [532, 693] width 94 height 15
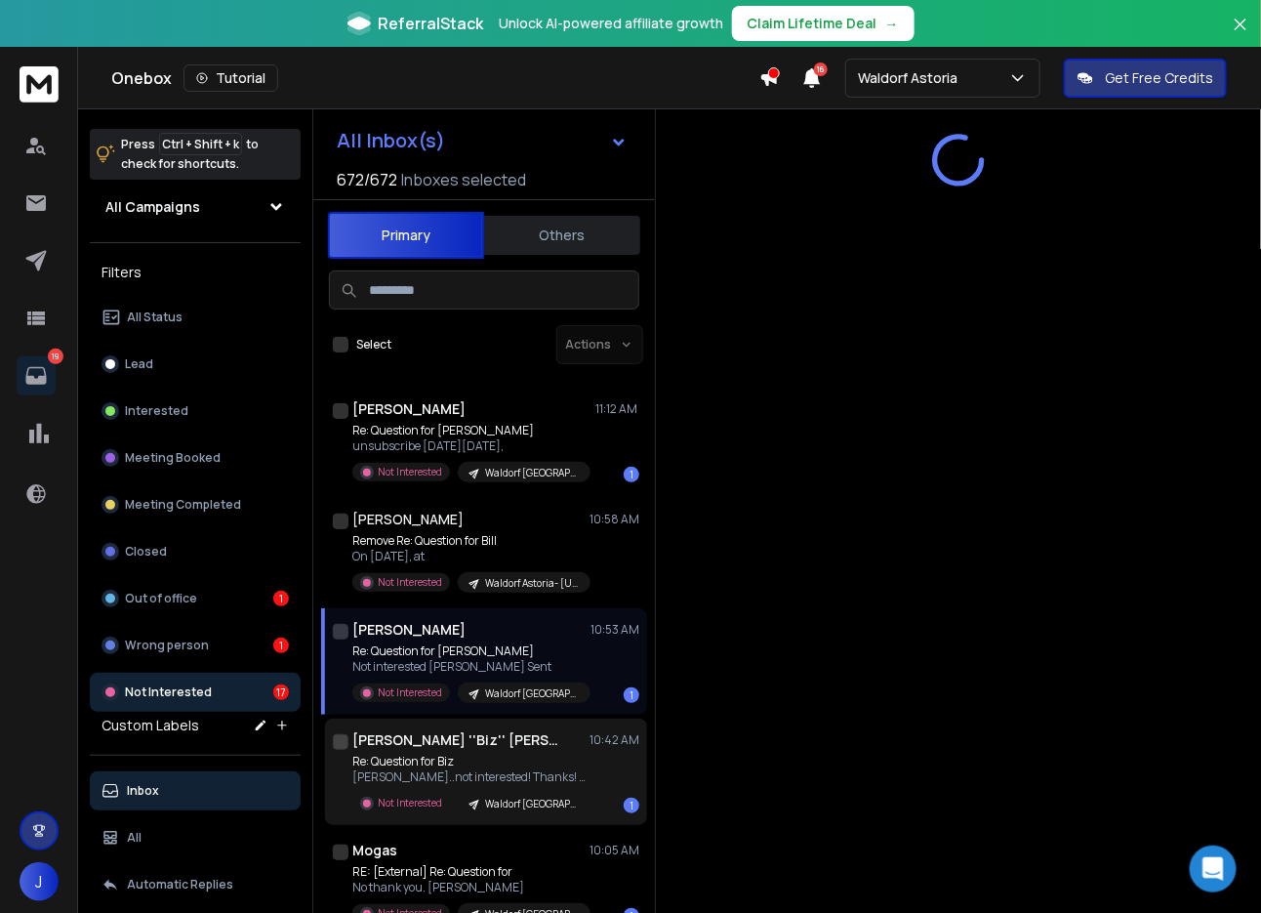
click at [544, 794] on div "Waldorf Astoria - California ( CEO +100 Employees CALIFORNIA)" at bounding box center [524, 803] width 133 height 21
